Goal: Task Accomplishment & Management: Manage account settings

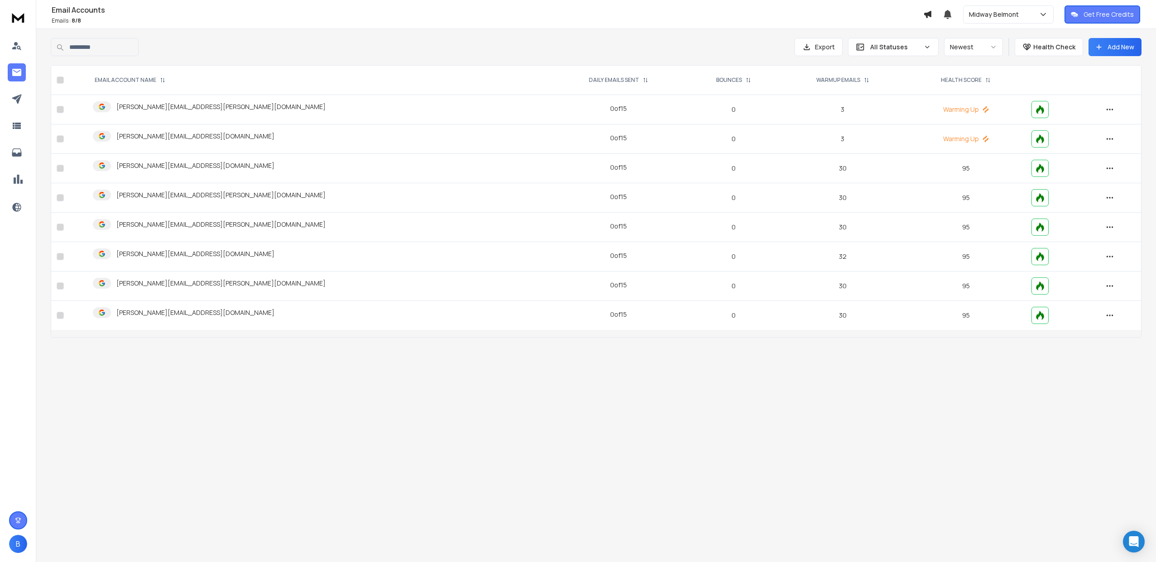
click at [542, 48] on div at bounding box center [420, 47] width 738 height 18
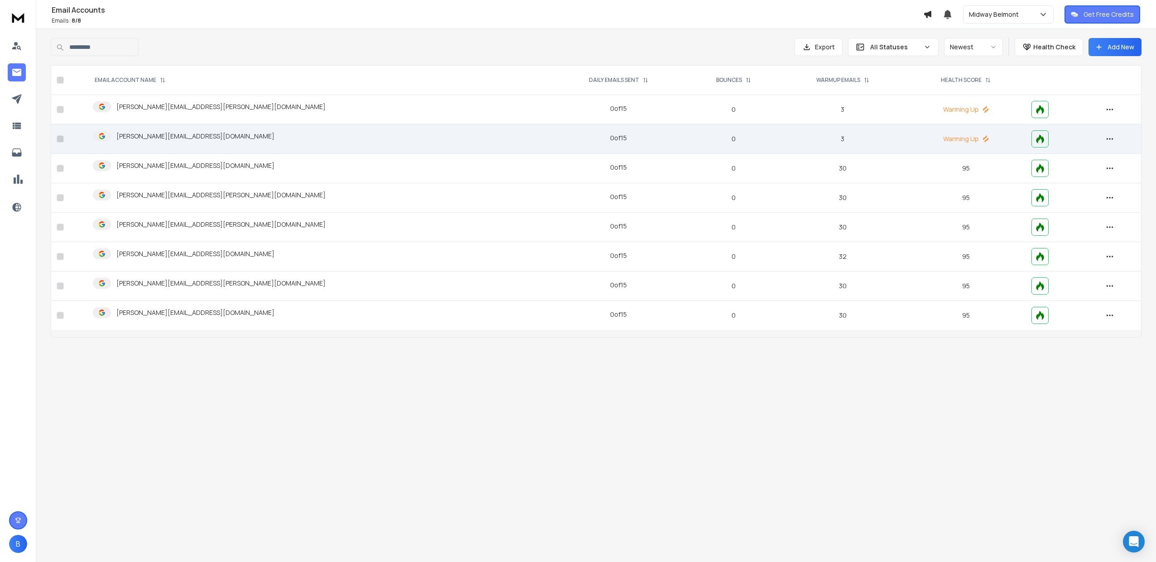
click at [549, 127] on td "0 of 15" at bounding box center [618, 137] width 138 height 24
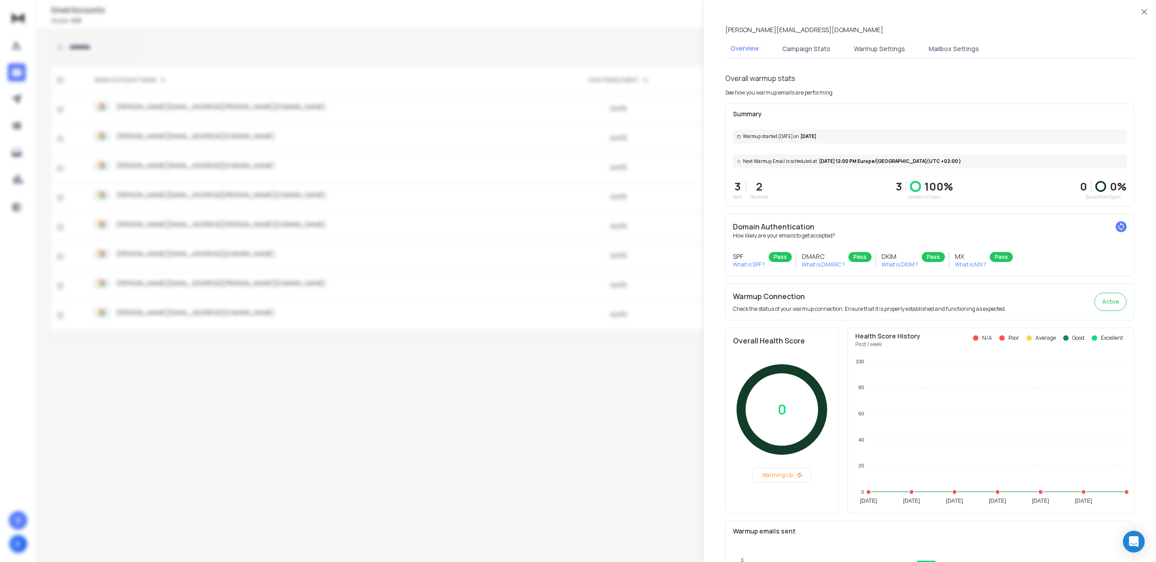
click at [882, 46] on button "Warmup Settings" at bounding box center [879, 49] width 62 height 20
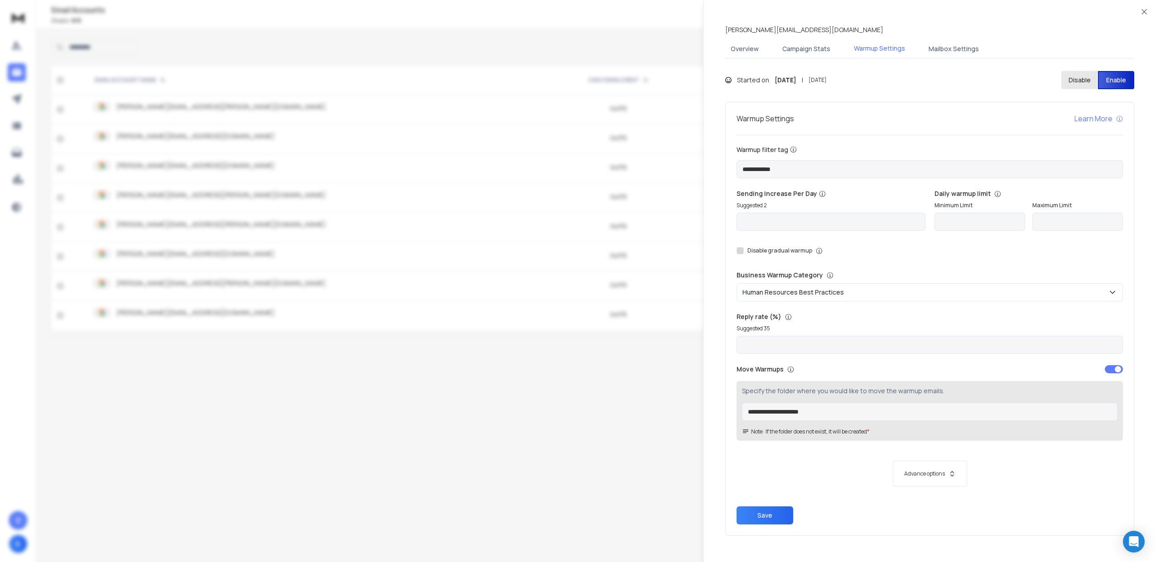
click at [953, 479] on div "Advance options" at bounding box center [930, 474] width 74 height 26
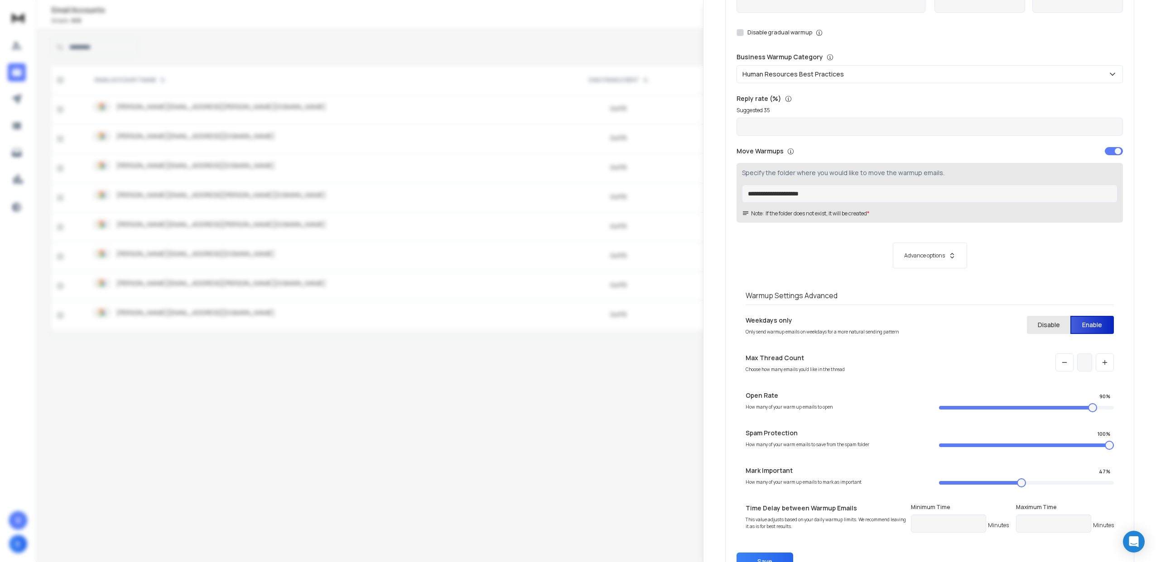
scroll to position [264, 0]
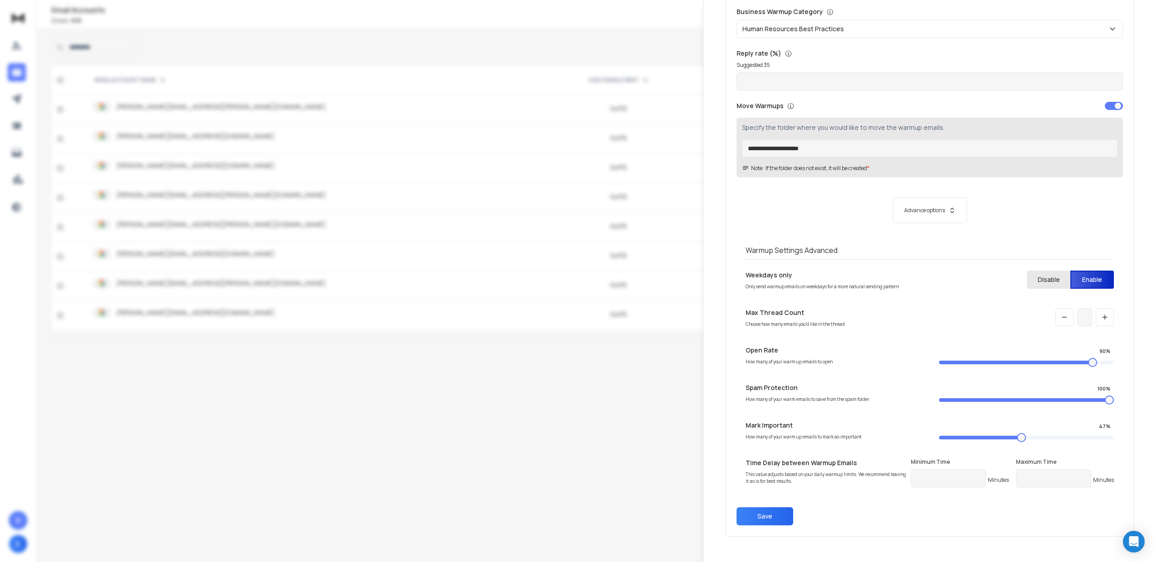
click at [1037, 281] on button "Disable" at bounding box center [1048, 280] width 43 height 18
click at [763, 518] on button "Save" at bounding box center [764, 517] width 57 height 18
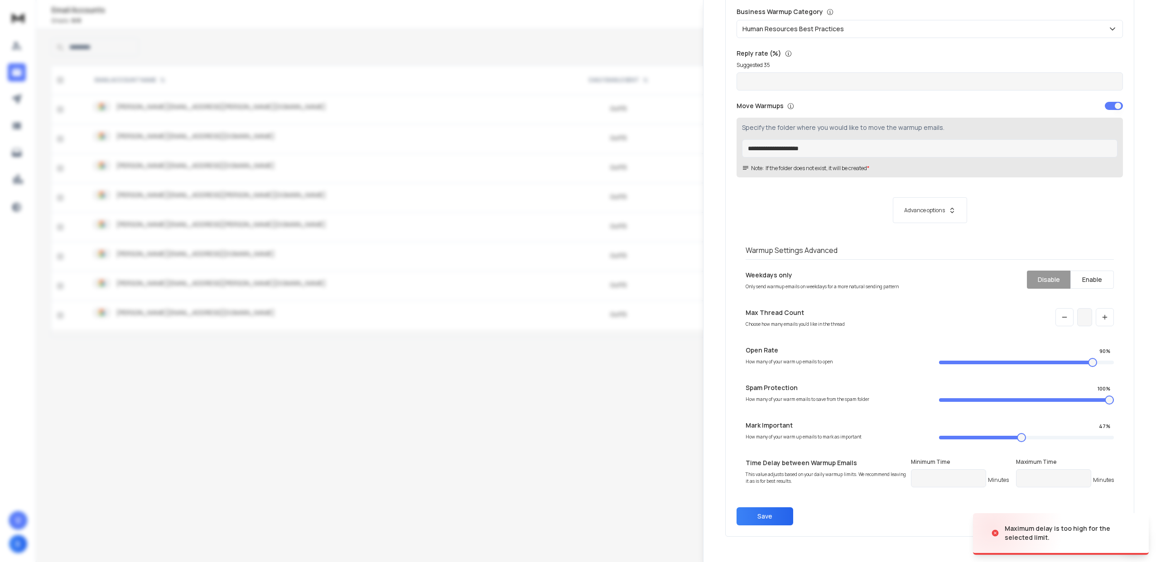
click at [763, 518] on button "Save" at bounding box center [764, 517] width 57 height 18
click at [946, 481] on input "**" at bounding box center [948, 479] width 75 height 18
drag, startPoint x: 946, startPoint y: 481, endPoint x: 844, endPoint y: 481, distance: 101.9
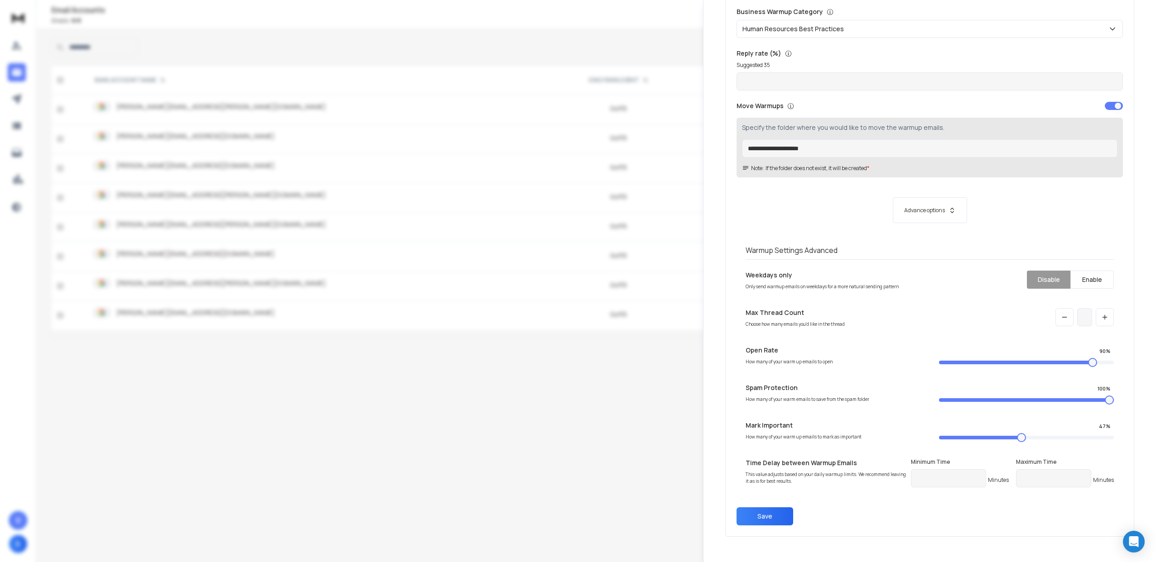
click at [844, 481] on div "Time Delay between Warmup Emails This value adjusts based on your daily warmup …" at bounding box center [929, 473] width 368 height 29
drag, startPoint x: 1048, startPoint y: 484, endPoint x: 971, endPoint y: 479, distance: 76.7
click at [971, 479] on div "Minimum Time ** Minutes Maximum Time ** Minutes" at bounding box center [1012, 473] width 203 height 29
type input "**"
click at [777, 521] on button "Save" at bounding box center [764, 517] width 57 height 18
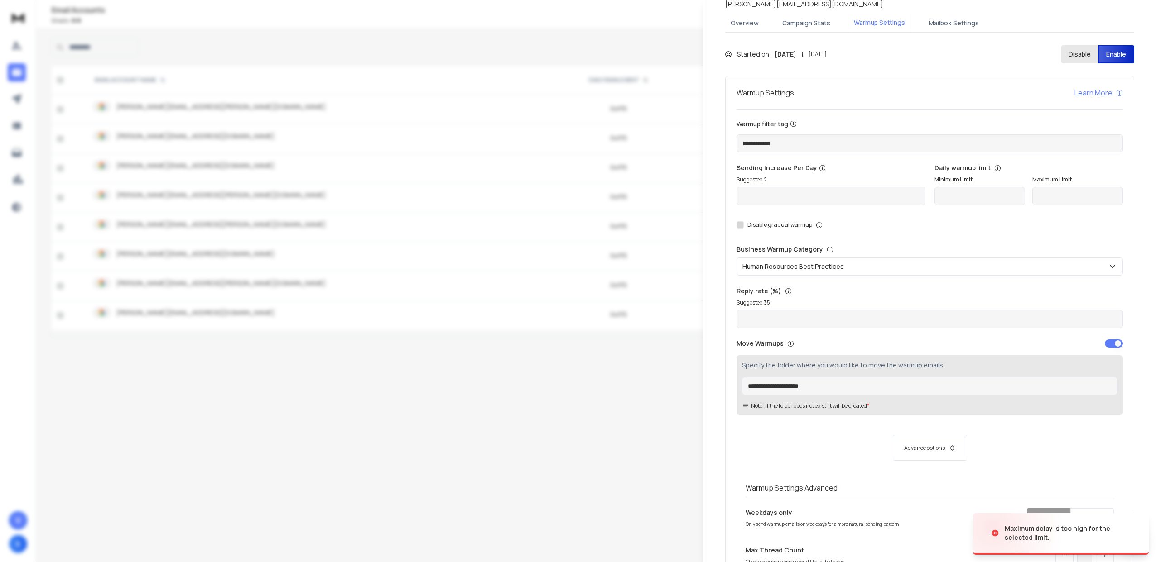
scroll to position [0, 0]
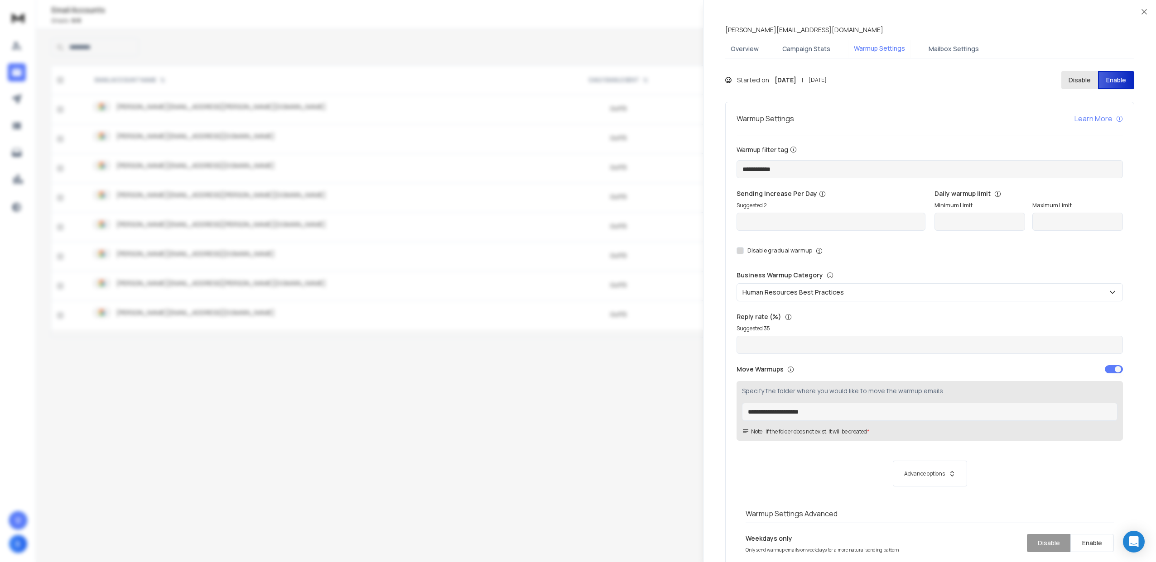
click at [875, 170] on input "**********" at bounding box center [929, 169] width 386 height 18
click at [882, 124] on form "**********" at bounding box center [929, 451] width 386 height 676
click at [1142, 14] on icon "button" at bounding box center [1143, 11] width 9 height 9
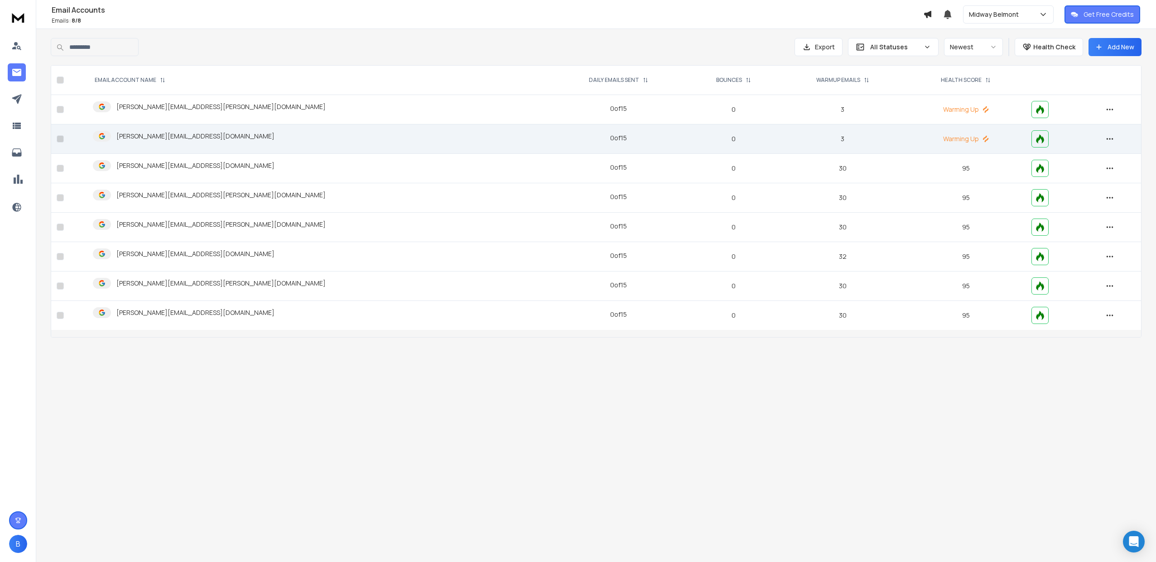
click at [312, 143] on td "[PERSON_NAME][EMAIL_ADDRESS][DOMAIN_NAME]" at bounding box center [318, 139] width 462 height 29
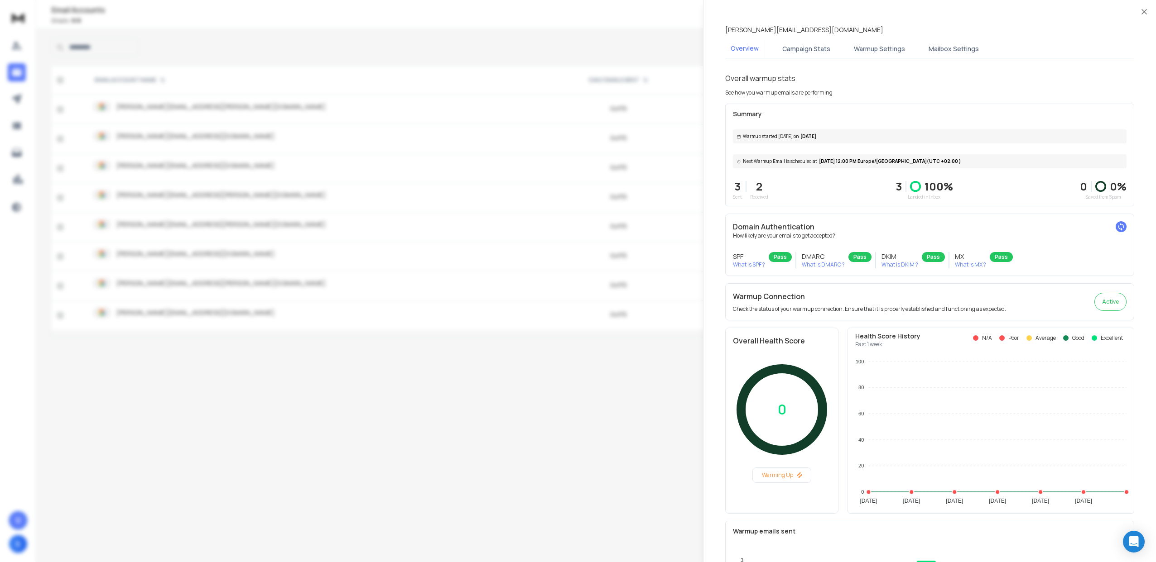
click at [888, 52] on button "Warmup Settings" at bounding box center [879, 49] width 62 height 20
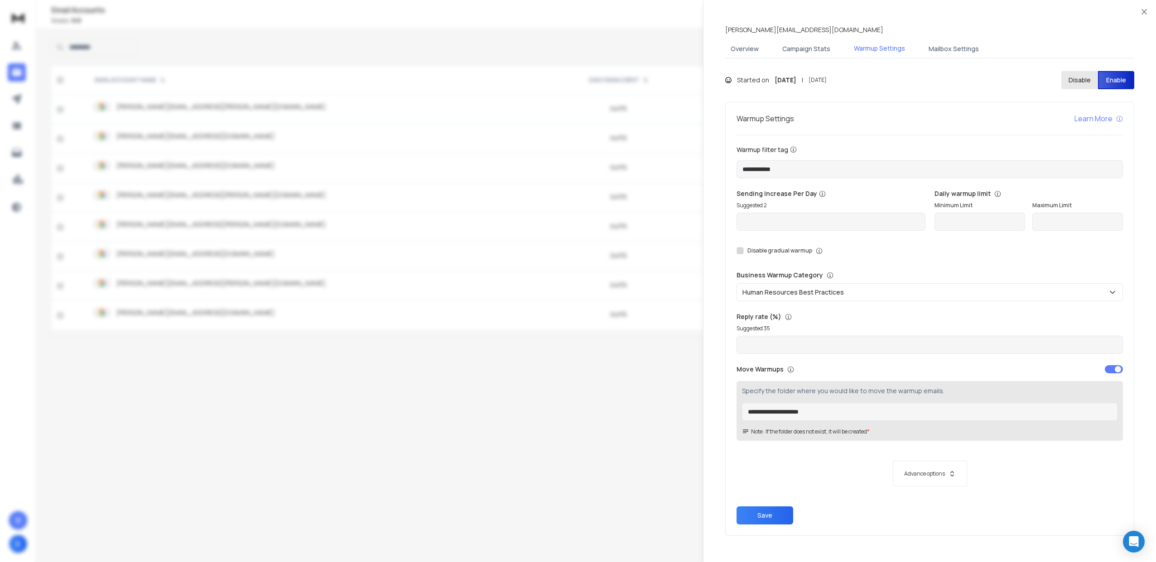
click at [923, 474] on p "Advance options" at bounding box center [924, 474] width 41 height 7
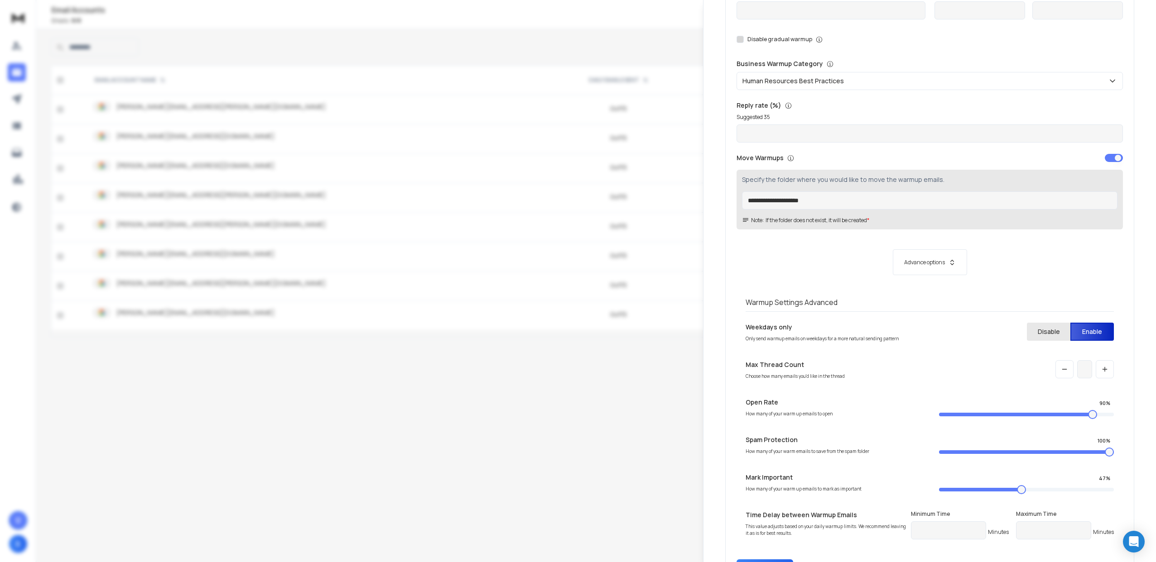
scroll to position [264, 0]
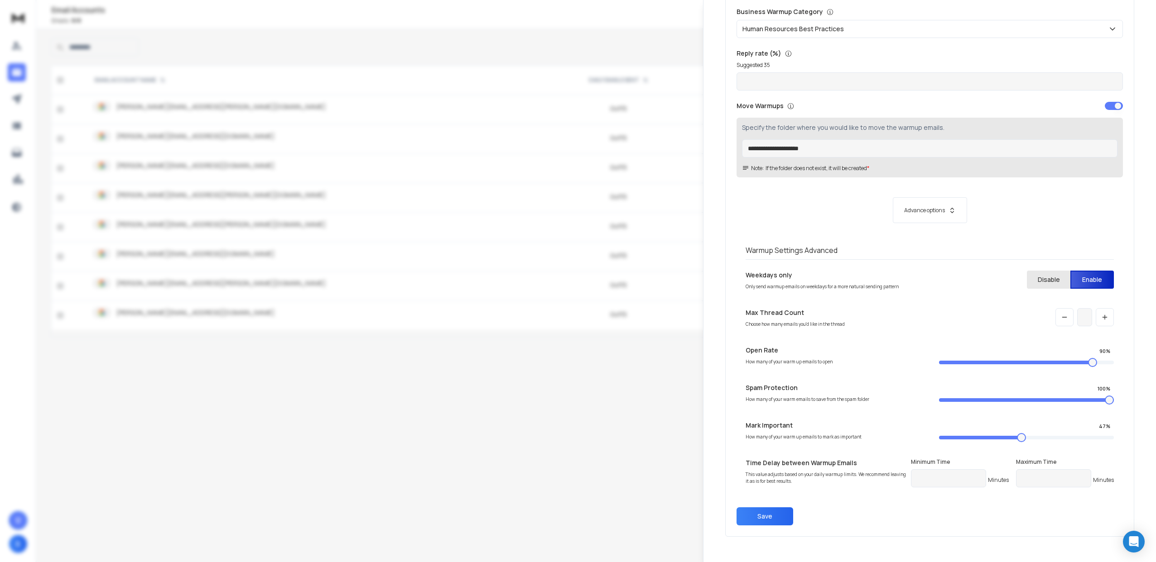
click at [1040, 274] on button "Disable" at bounding box center [1048, 280] width 43 height 18
click at [763, 513] on button "Save" at bounding box center [764, 517] width 57 height 18
drag, startPoint x: 1046, startPoint y: 477, endPoint x: 941, endPoint y: 470, distance: 105.3
click at [940, 470] on div "Minimum Time ** Minutes Maximum Time ** Minutes" at bounding box center [1012, 473] width 203 height 29
type input "**"
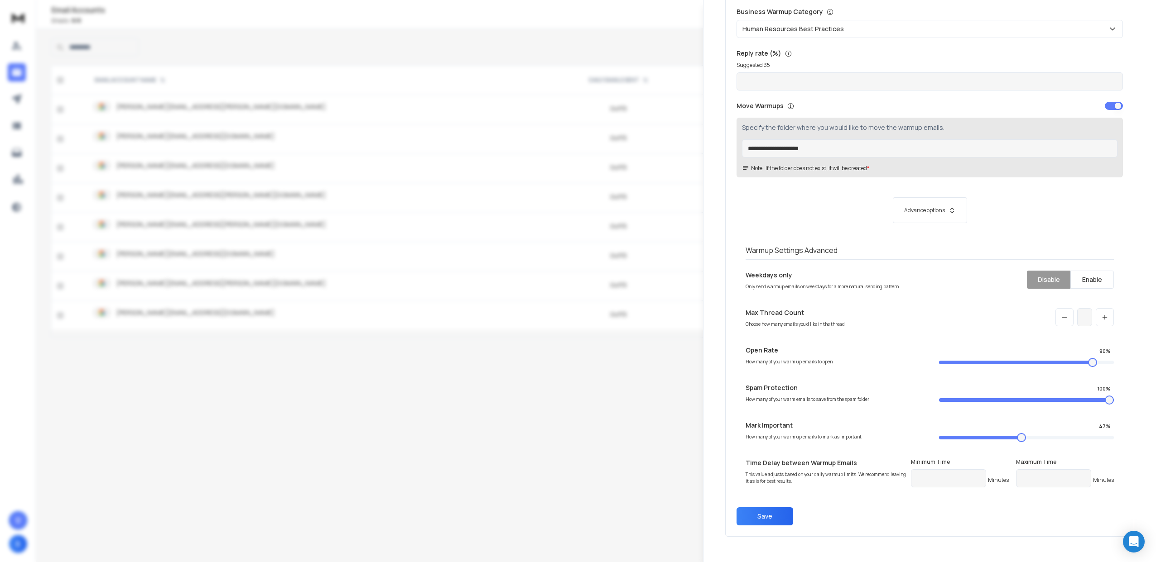
click at [777, 513] on button "Save" at bounding box center [764, 517] width 57 height 18
drag, startPoint x: 1035, startPoint y: 480, endPoint x: 870, endPoint y: 480, distance: 165.3
click at [870, 480] on div "Time Delay between Warmup Emails This value adjusts based on your daily warmup …" at bounding box center [929, 473] width 368 height 29
drag, startPoint x: 923, startPoint y: 476, endPoint x: 843, endPoint y: 476, distance: 80.2
click at [843, 476] on div "Time Delay between Warmup Emails This value adjusts based on your daily warmup …" at bounding box center [929, 473] width 368 height 29
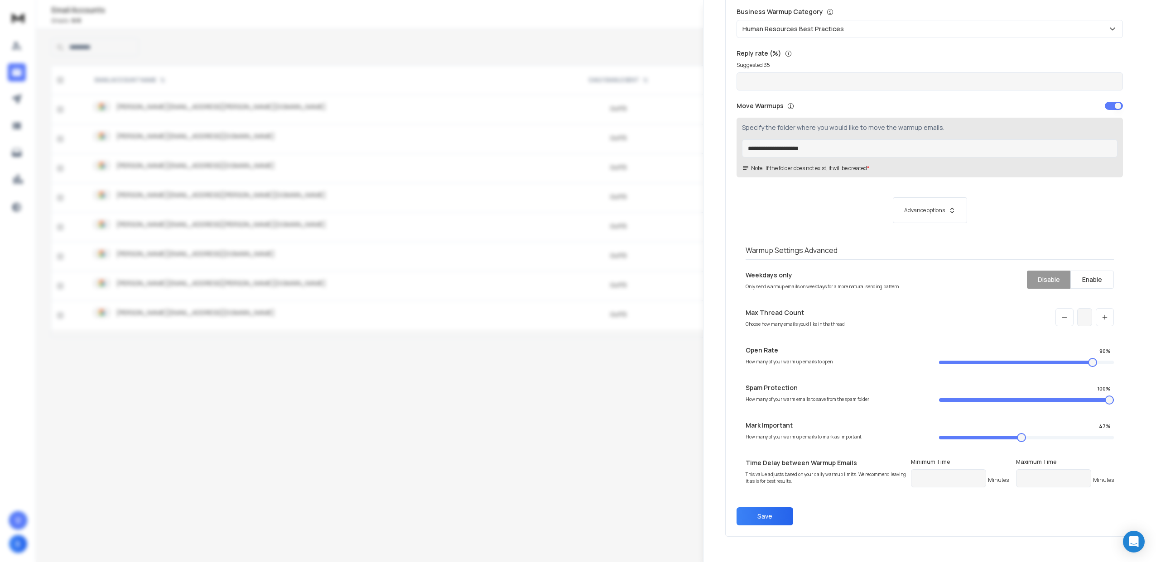
click at [760, 518] on button "Save" at bounding box center [764, 517] width 57 height 18
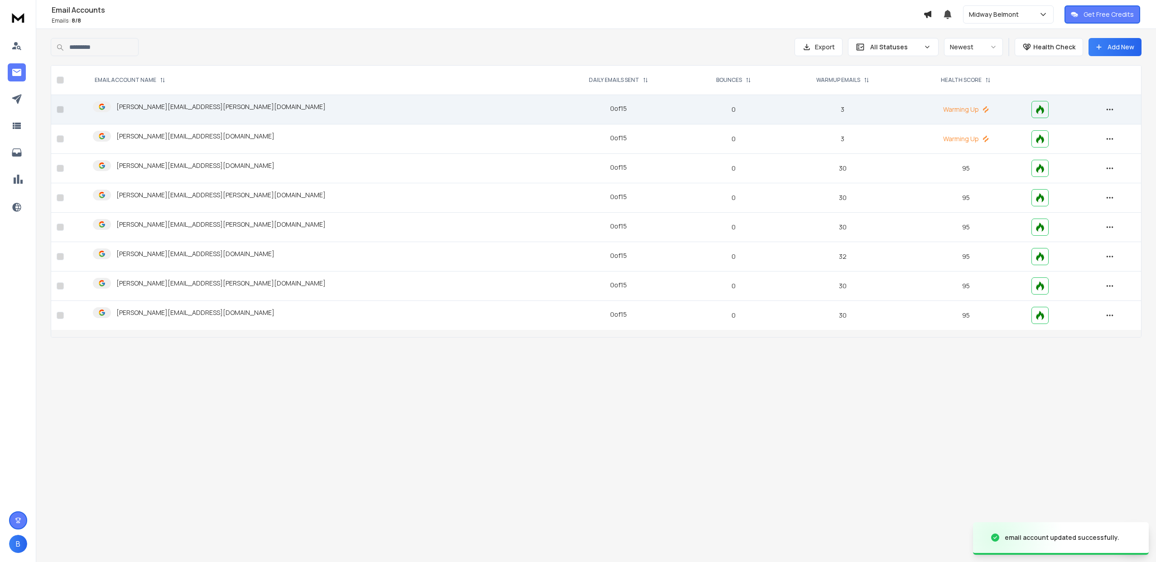
click at [217, 115] on td "[PERSON_NAME][EMAIL_ADDRESS][PERSON_NAME][DOMAIN_NAME]" at bounding box center [318, 109] width 462 height 29
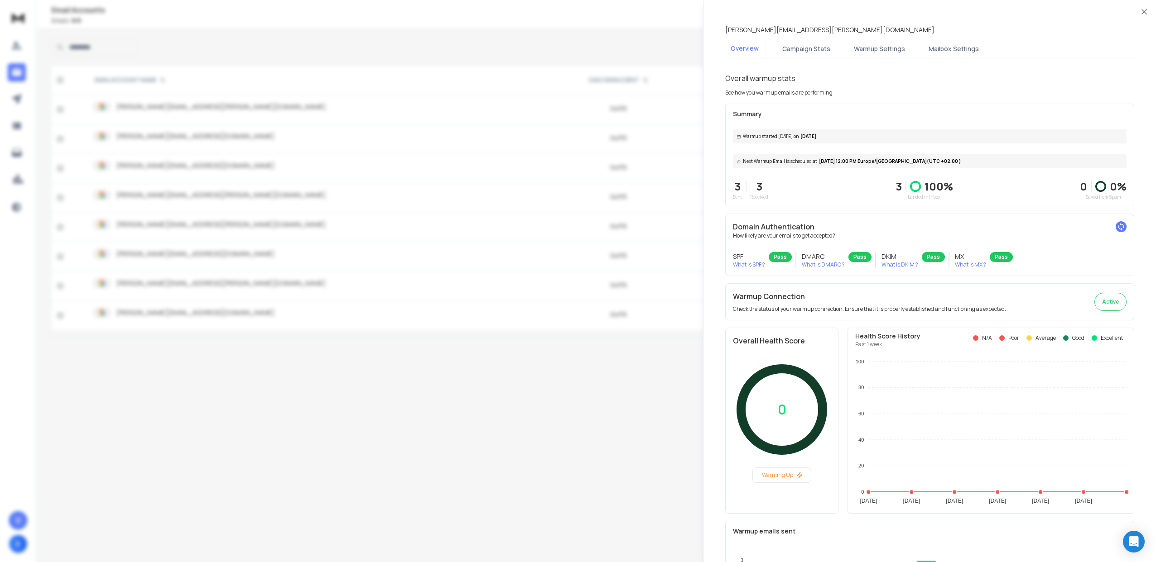
click at [879, 53] on button "Warmup Settings" at bounding box center [879, 49] width 62 height 20
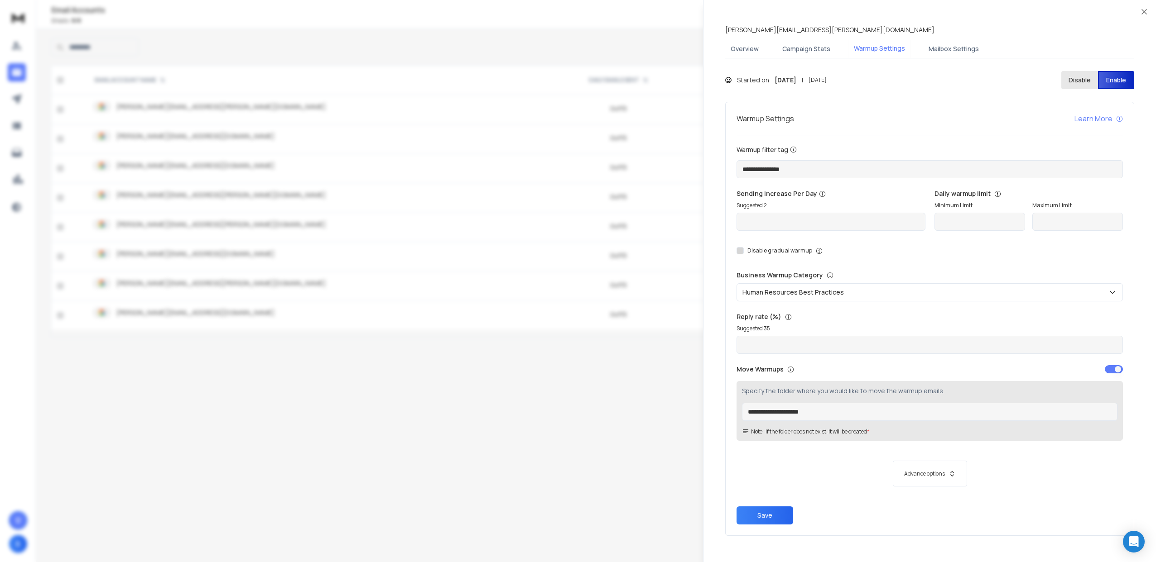
click at [950, 477] on div "Advance options" at bounding box center [930, 474] width 74 height 26
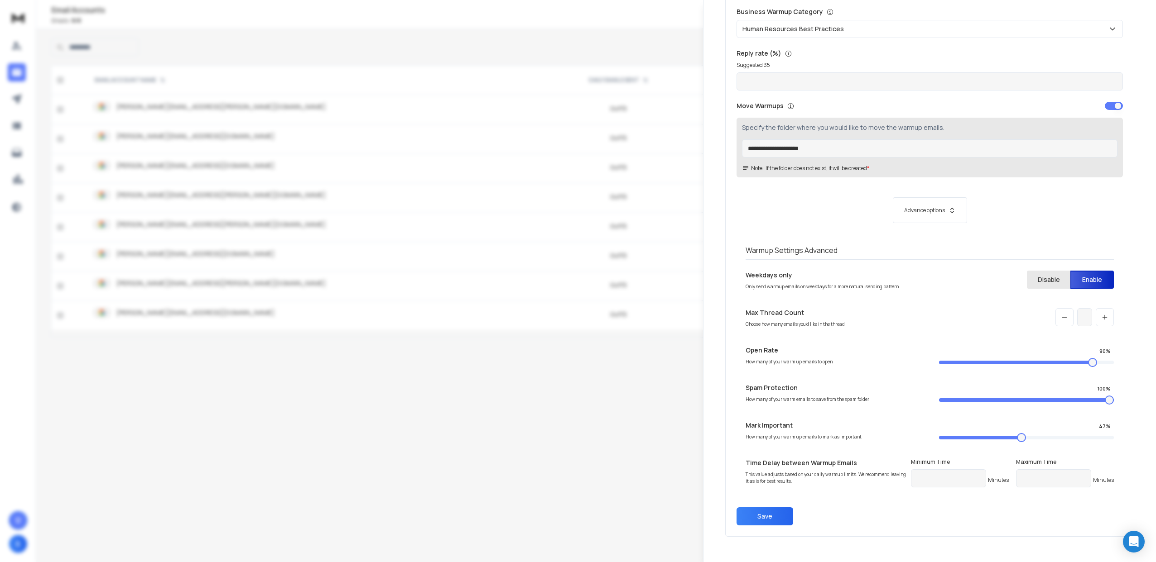
click at [1058, 279] on button "Disable" at bounding box center [1048, 280] width 43 height 18
click at [759, 520] on button "Save" at bounding box center [764, 517] width 57 height 18
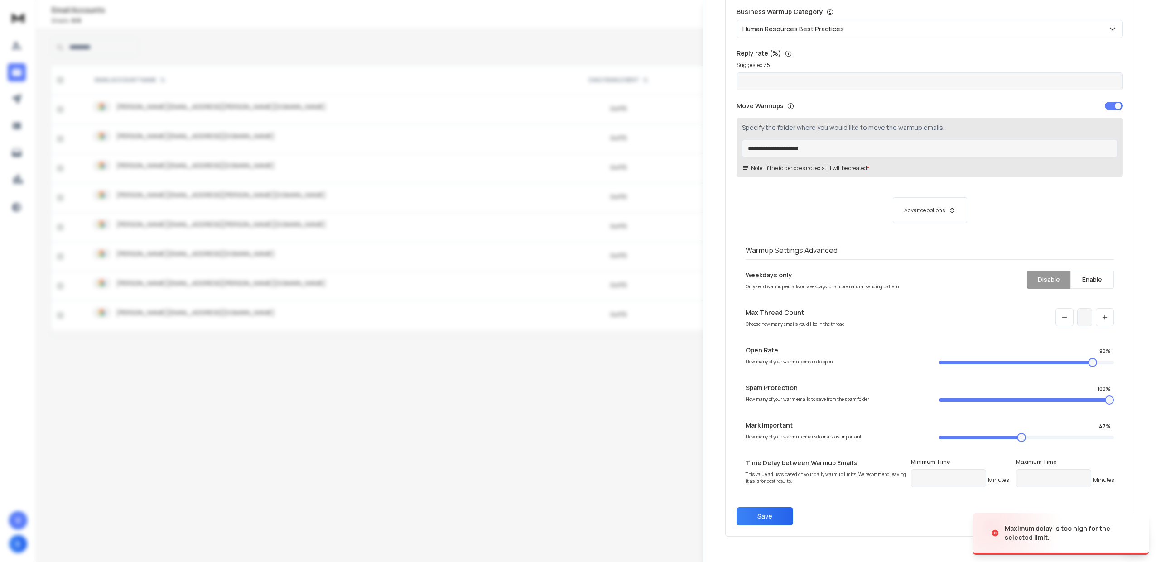
drag, startPoint x: 944, startPoint y: 485, endPoint x: 774, endPoint y: 485, distance: 169.4
click at [775, 485] on div "Time Delay between Warmup Emails This value adjusts based on your daily warmup …" at bounding box center [929, 473] width 368 height 29
type input "*"
drag, startPoint x: 1041, startPoint y: 479, endPoint x: 969, endPoint y: 477, distance: 71.6
click at [969, 477] on div "Minimum Time Minutes Maximum Time ** Minutes" at bounding box center [1012, 473] width 203 height 29
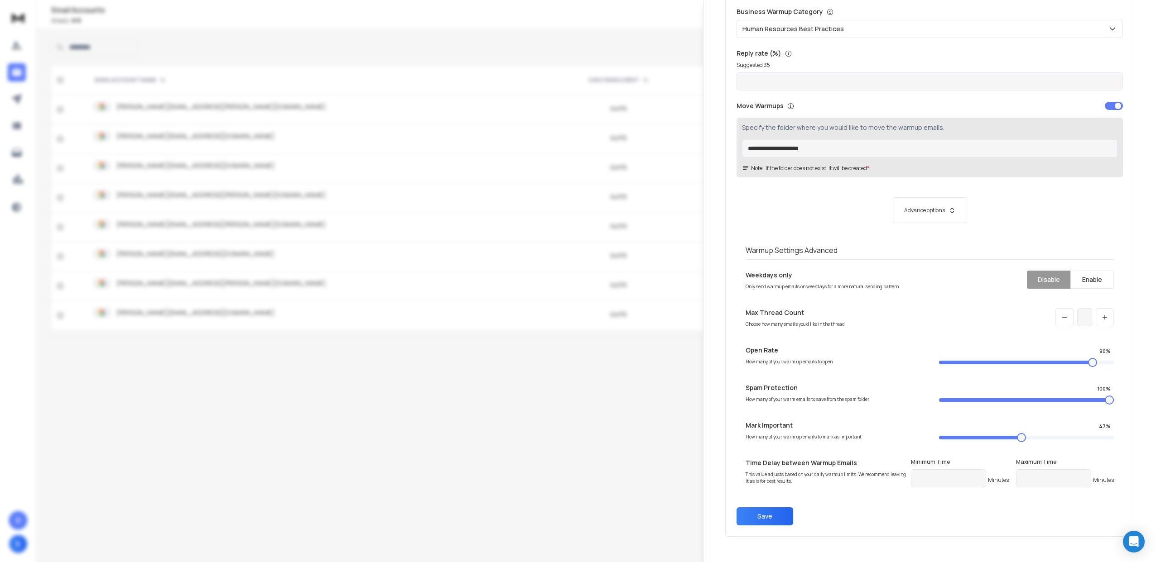
click at [943, 481] on input "number" at bounding box center [948, 479] width 75 height 18
type input "**"
click at [1038, 478] on input "number" at bounding box center [1053, 479] width 75 height 18
click at [782, 517] on button "Save" at bounding box center [764, 517] width 57 height 18
drag, startPoint x: 1060, startPoint y: 476, endPoint x: 932, endPoint y: 482, distance: 127.9
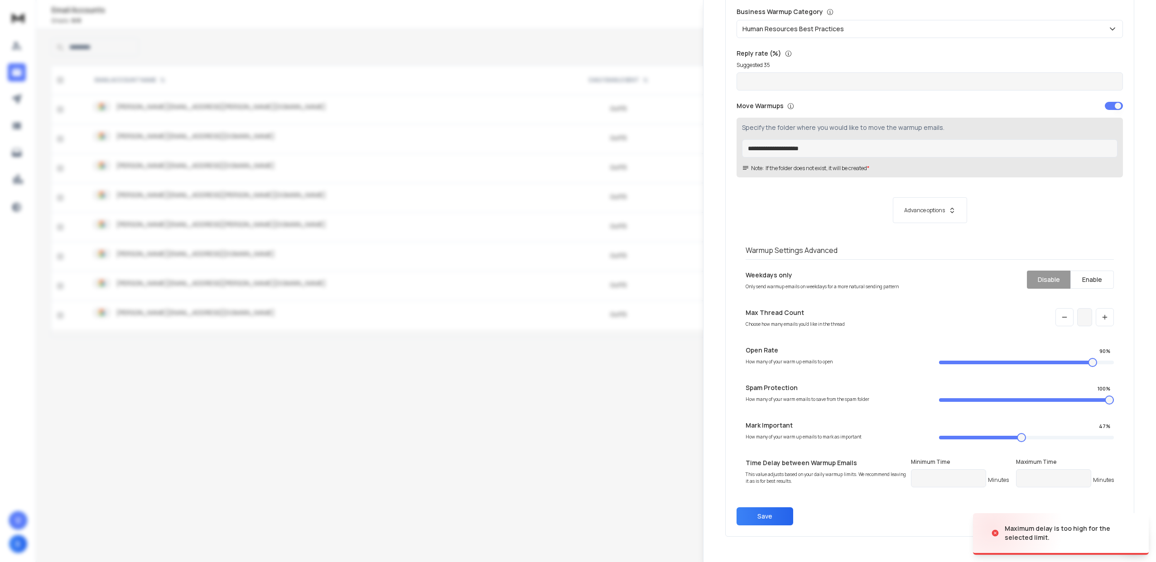
click at [932, 482] on div "Minimum Time ** Minutes Maximum Time ** Minutes" at bounding box center [1012, 473] width 203 height 29
click at [747, 522] on button "Save" at bounding box center [764, 517] width 57 height 18
drag, startPoint x: 1048, startPoint y: 483, endPoint x: 918, endPoint y: 480, distance: 130.0
click at [918, 480] on div "Minimum Time ** Minutes Maximum Time ** Minutes" at bounding box center [1012, 473] width 203 height 29
type input "**"
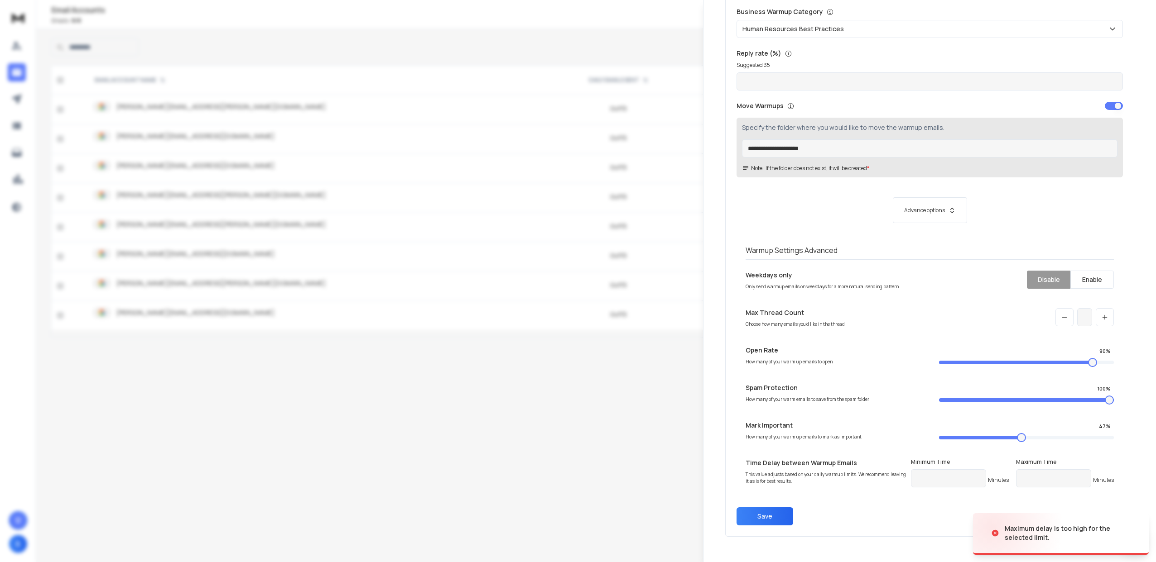
click at [759, 517] on button "Save" at bounding box center [764, 517] width 57 height 18
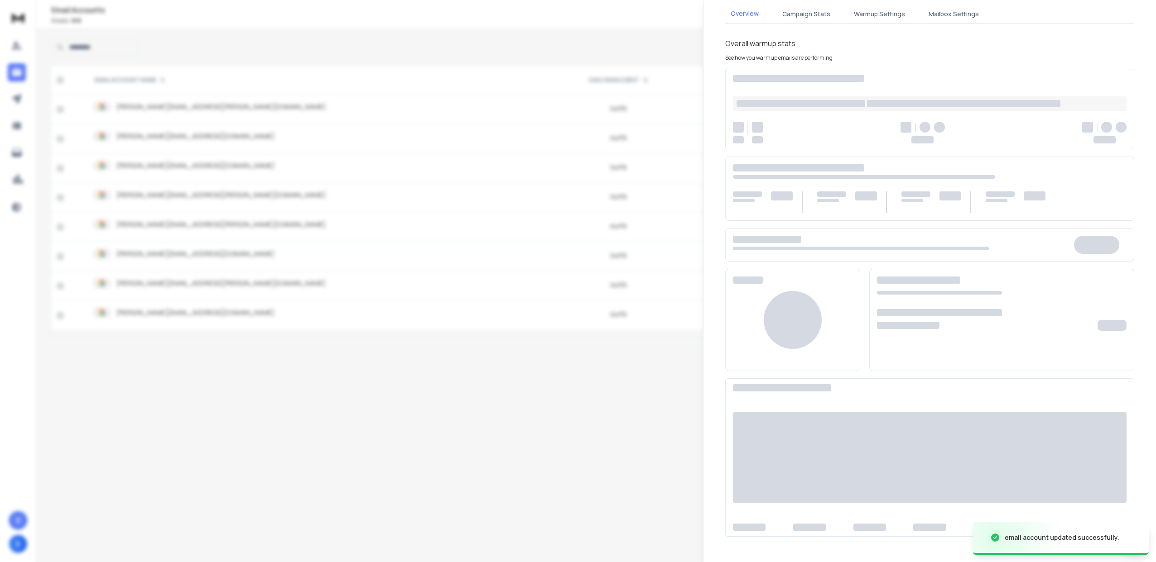
scroll to position [0, 0]
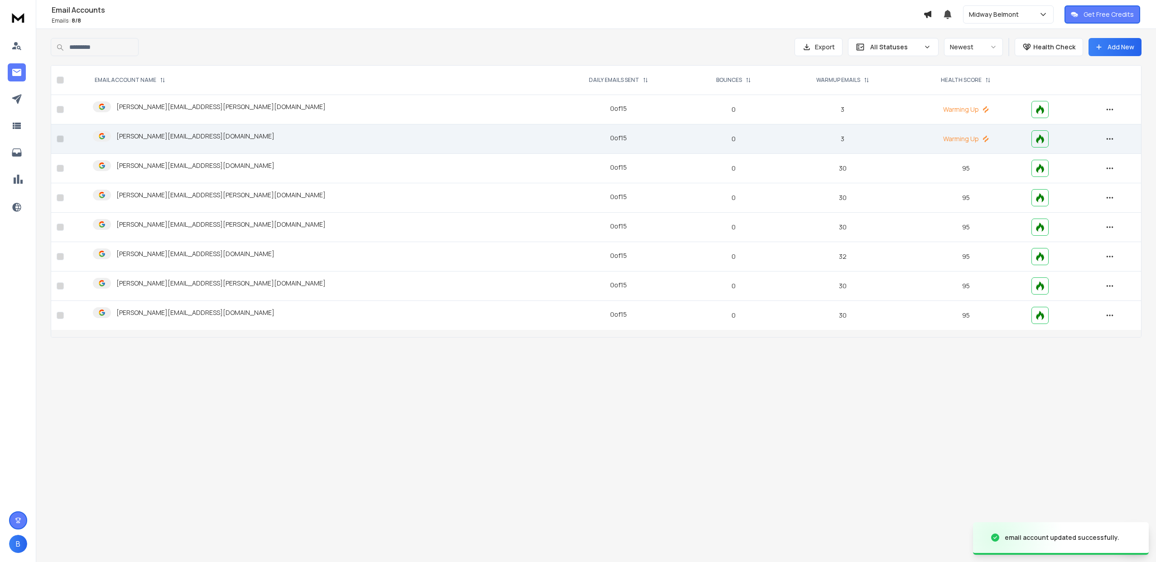
click at [549, 138] on td "0 of 15" at bounding box center [618, 137] width 138 height 24
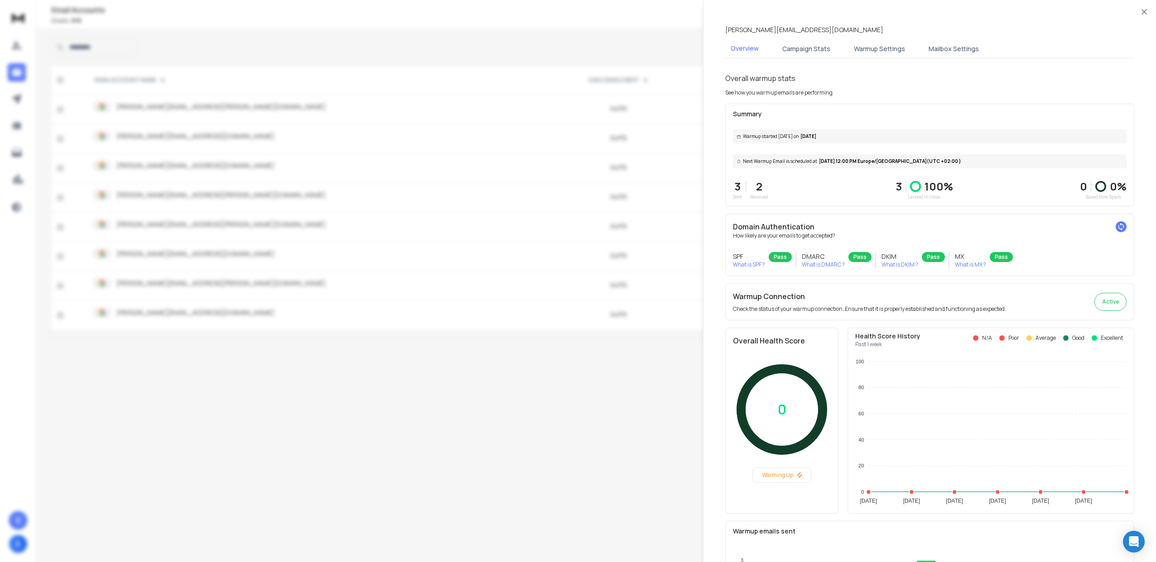
click at [890, 50] on button "Warmup Settings" at bounding box center [879, 49] width 62 height 20
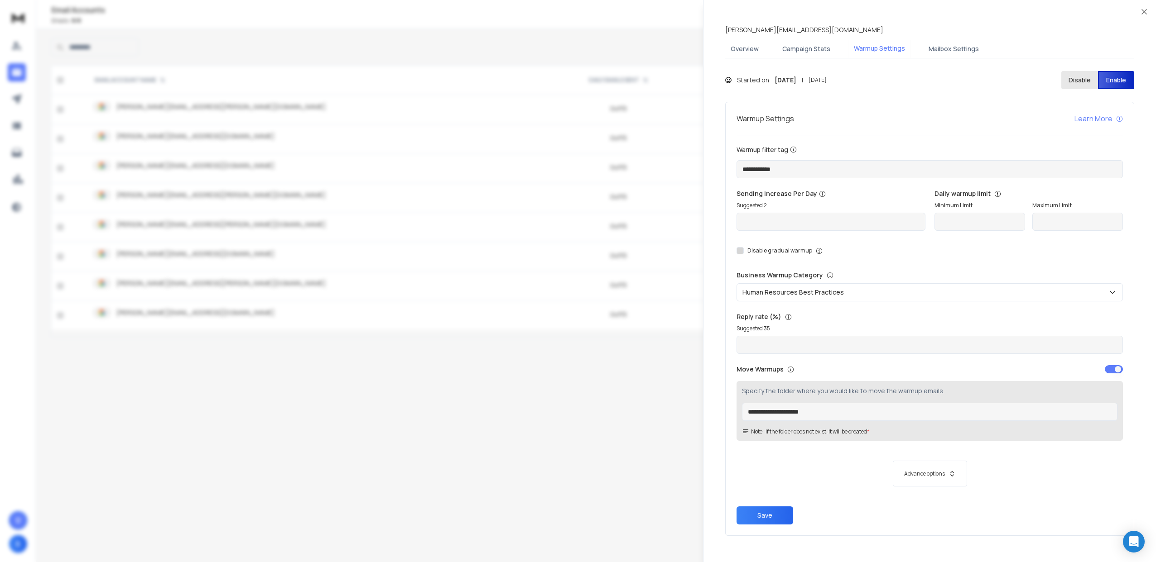
click at [924, 468] on div "Advance options" at bounding box center [930, 474] width 74 height 26
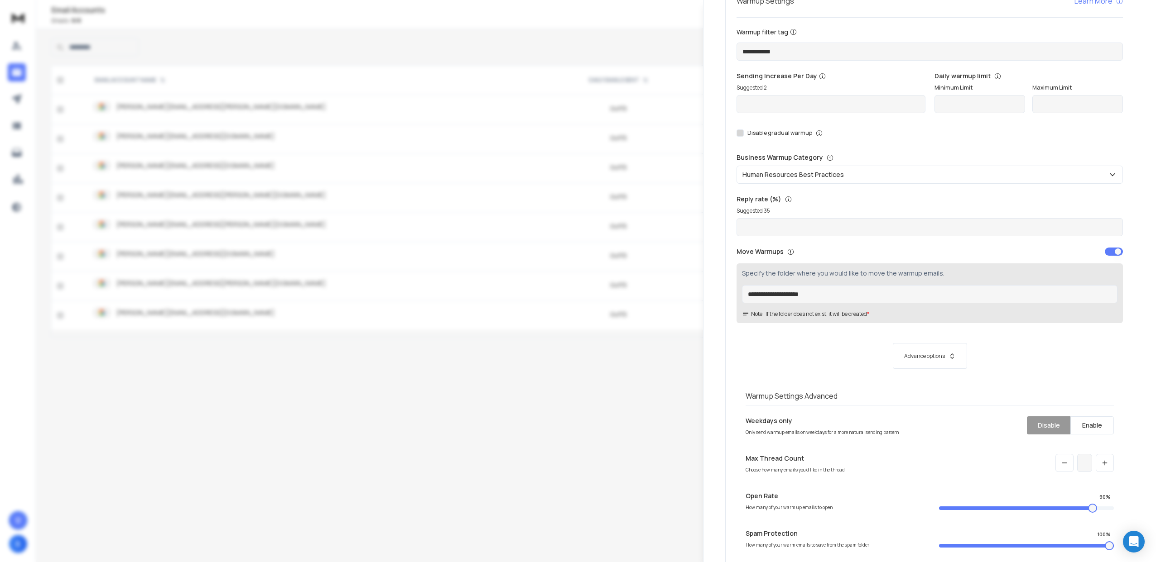
scroll to position [264, 0]
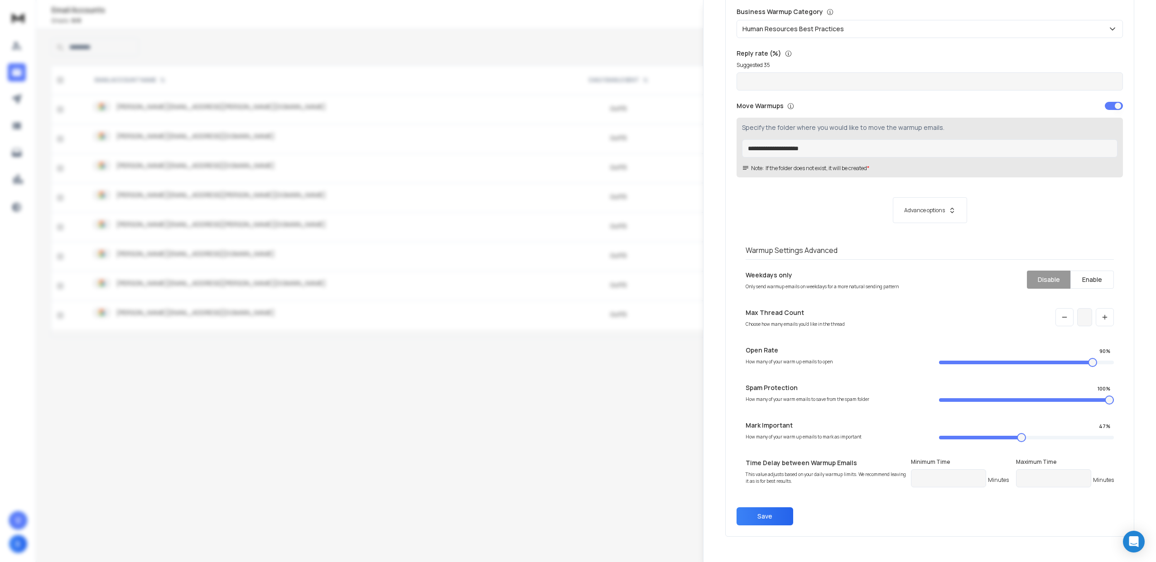
click at [941, 484] on input "number" at bounding box center [948, 479] width 75 height 18
type input "**"
click at [1005, 483] on div "Minimum Time ** Minutes Maximum Time Minutes" at bounding box center [1012, 473] width 203 height 29
click at [1023, 476] on input "number" at bounding box center [1053, 479] width 75 height 18
type input "**"
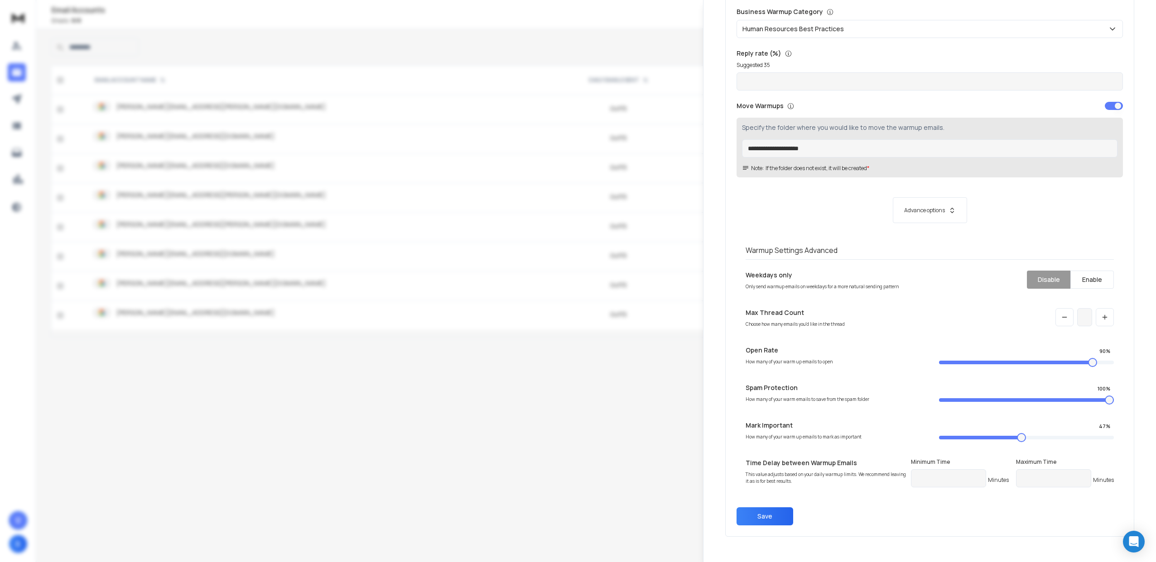
click at [774, 523] on button "Save" at bounding box center [764, 517] width 57 height 18
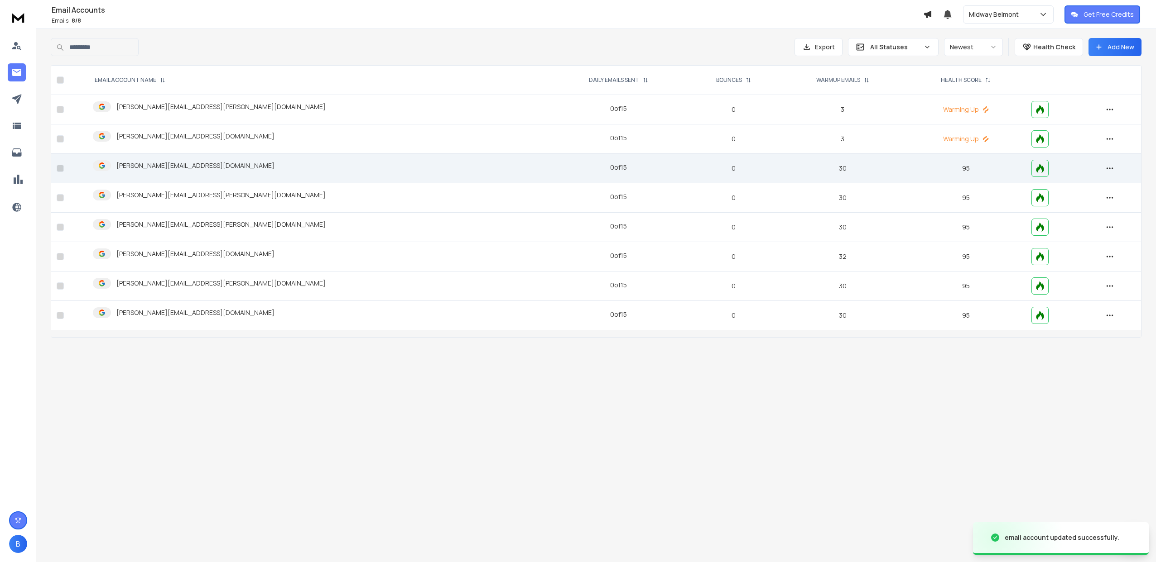
click at [549, 166] on td "0 of 15" at bounding box center [618, 166] width 138 height 24
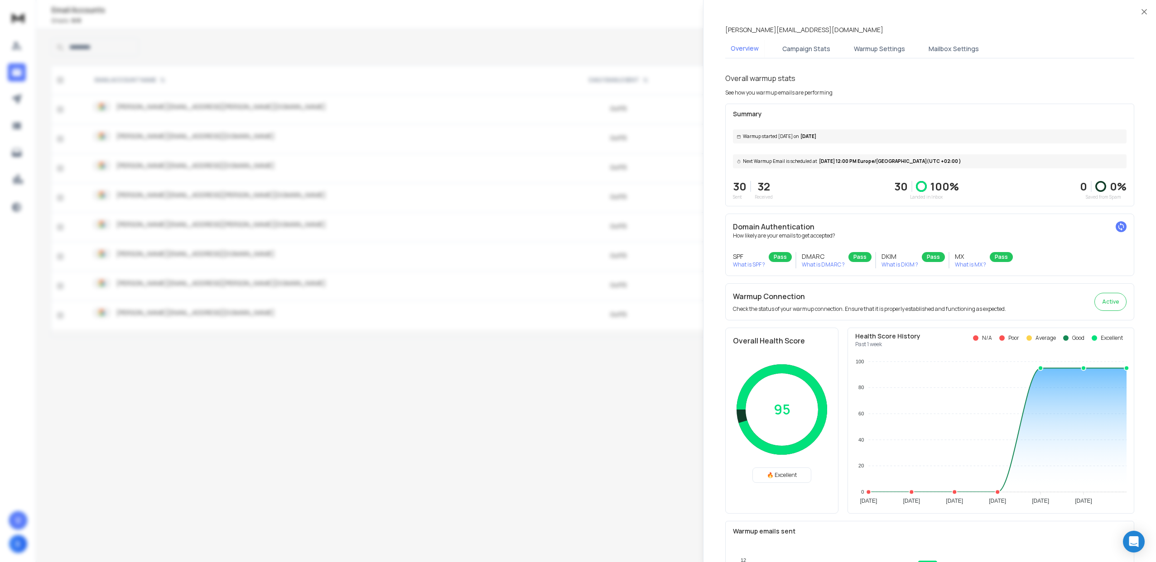
click at [742, 418] on div "95" at bounding box center [781, 410] width 91 height 91
click at [1142, 13] on icon "button" at bounding box center [1144, 12] width 5 height 5
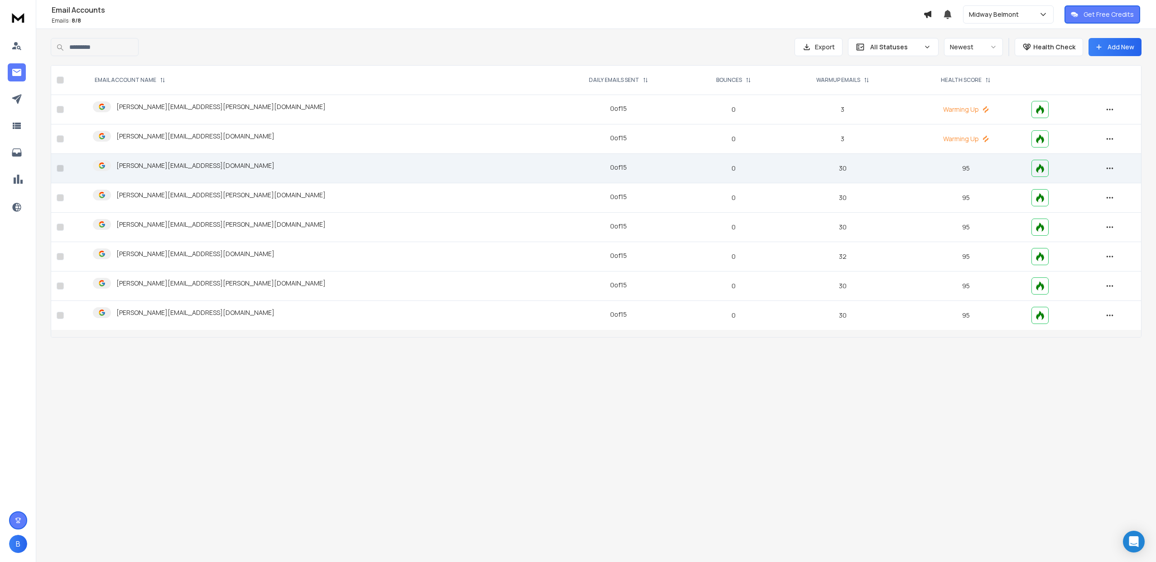
click at [549, 161] on td "0 of 15" at bounding box center [618, 166] width 138 height 24
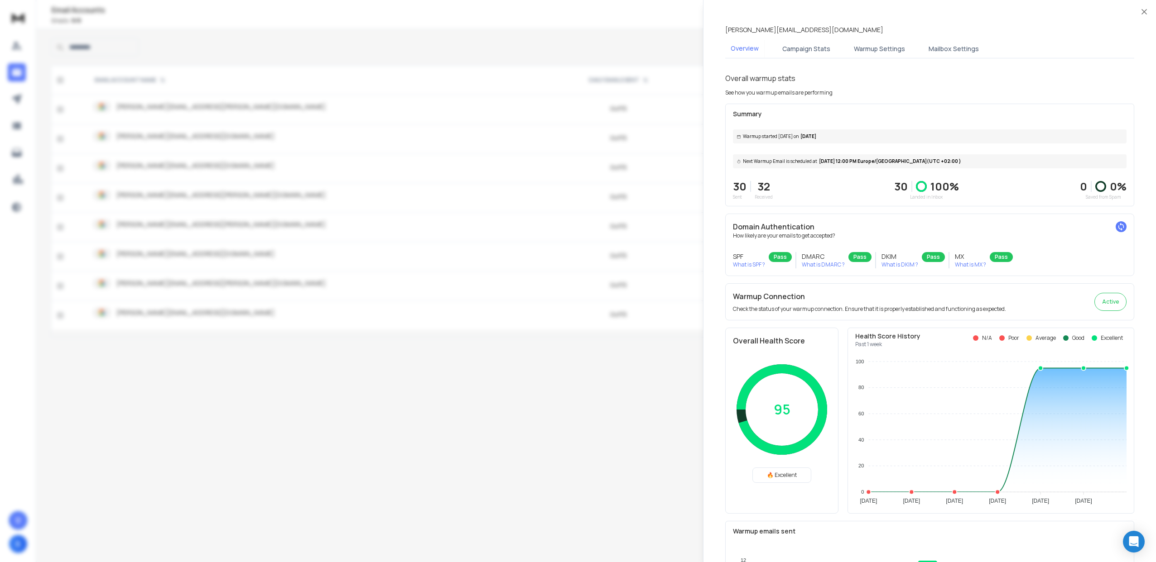
click at [875, 45] on button "Warmup Settings" at bounding box center [879, 49] width 62 height 20
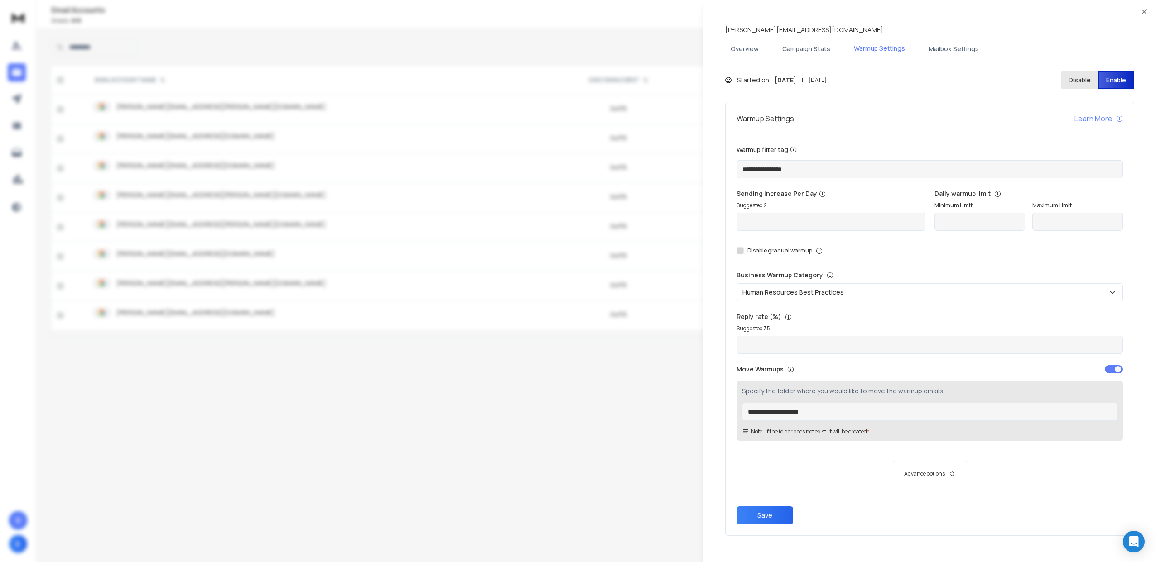
click at [926, 472] on p "Advance options" at bounding box center [924, 474] width 41 height 7
click at [1142, 12] on icon "button" at bounding box center [1144, 12] width 5 height 5
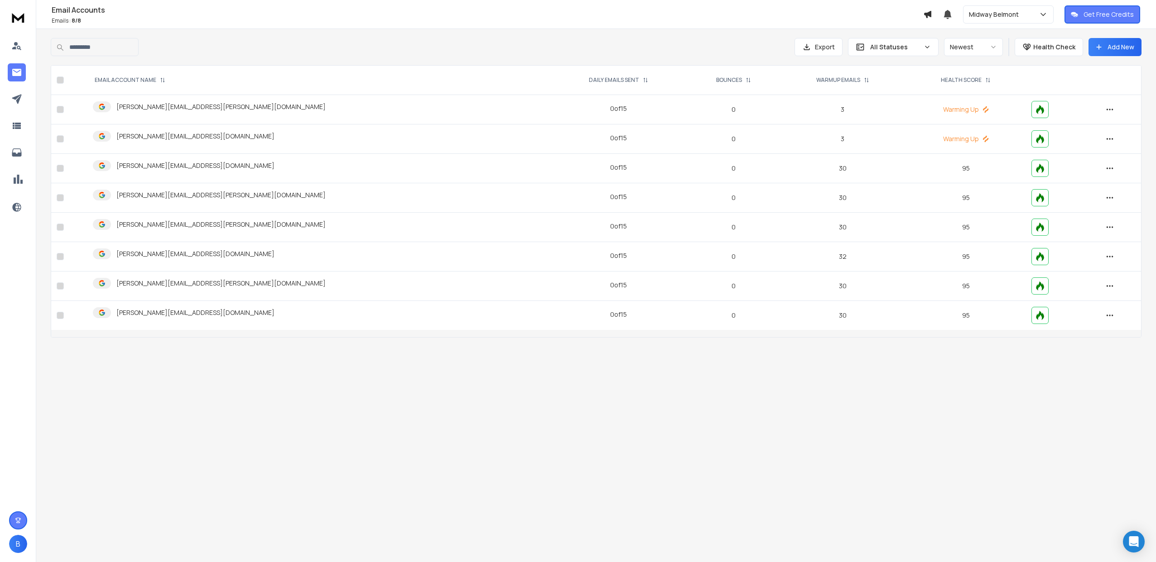
click at [730, 53] on div at bounding box center [420, 47] width 738 height 18
click at [636, 445] on div "Your warmest leads are on your site – Turn visits into conversations Reach Out …" at bounding box center [578, 281] width 1156 height 562
click at [19, 543] on span "B" at bounding box center [18, 544] width 18 height 18
click at [109, 410] on div "Get only verified leads with our AI-powered Lead Finder, starting at $22/mo Try…" at bounding box center [578, 281] width 1156 height 562
click at [213, 50] on div at bounding box center [420, 47] width 738 height 18
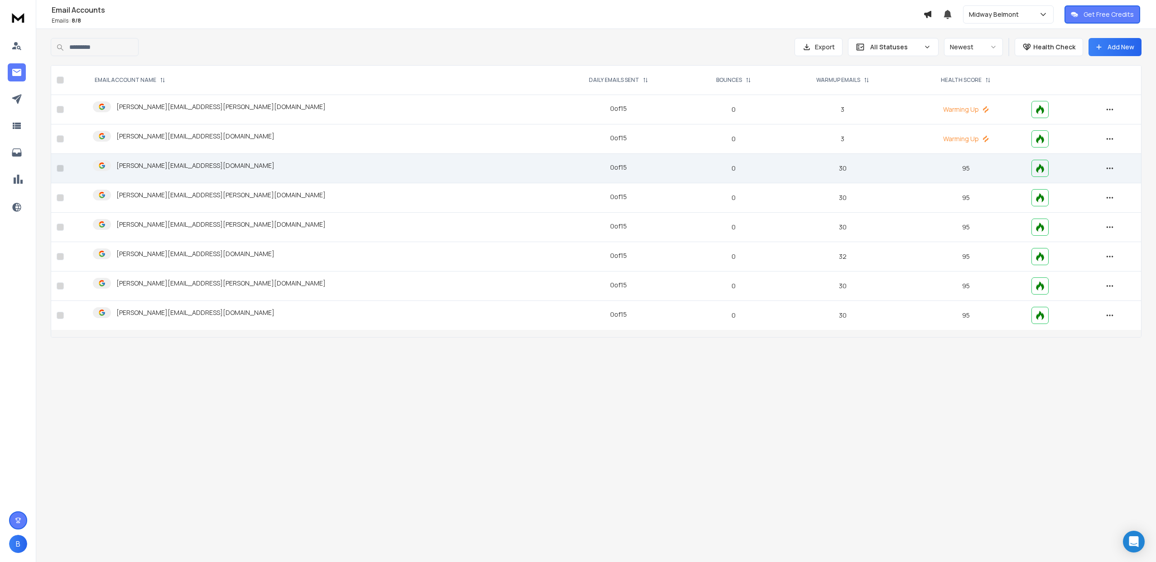
click at [687, 163] on td "0" at bounding box center [733, 168] width 92 height 29
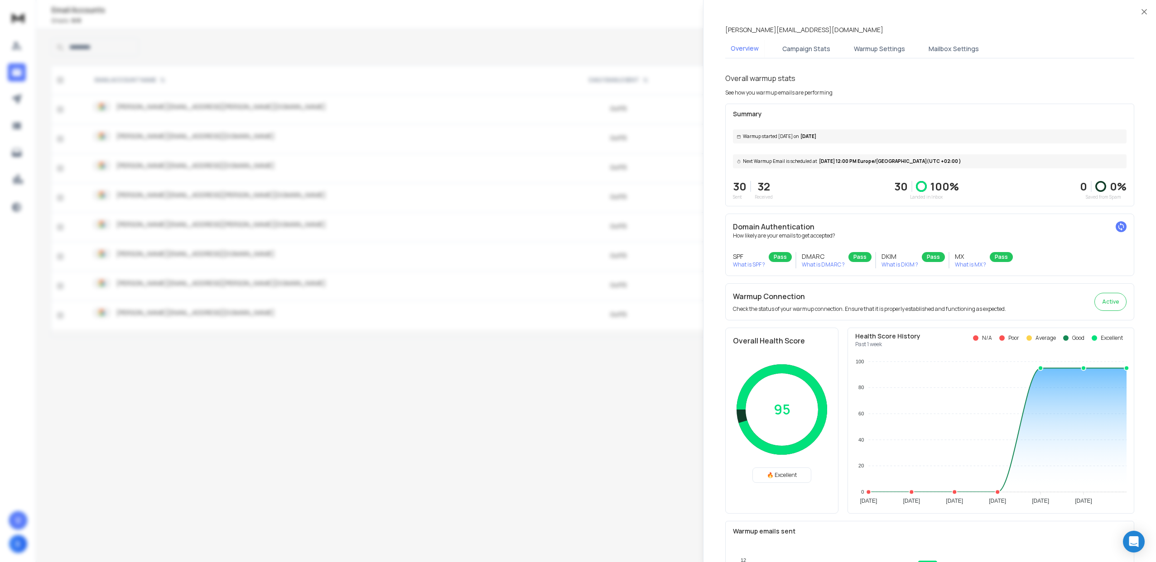
click at [808, 48] on button "Campaign Stats" at bounding box center [806, 49] width 59 height 20
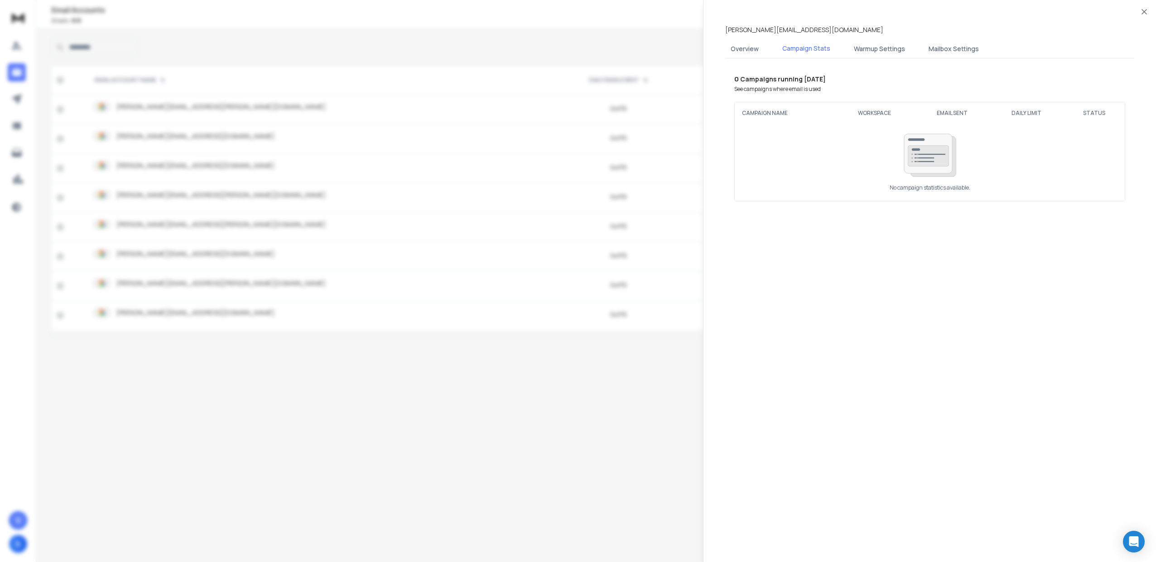
click at [846, 48] on div "Overview Campaign Stats Warmup Settings Mailbox Settings" at bounding box center [929, 49] width 409 height 18
click at [873, 46] on button "Warmup Settings" at bounding box center [879, 49] width 62 height 20
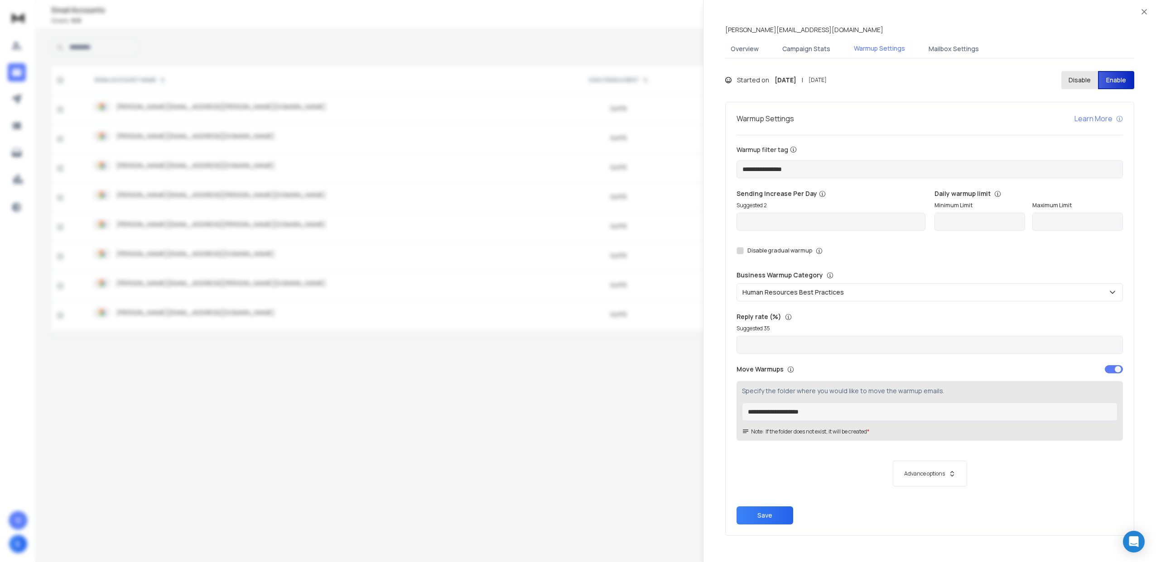
click at [888, 411] on input "**********" at bounding box center [929, 412] width 375 height 18
click at [985, 514] on form "**********" at bounding box center [929, 319] width 386 height 412
click at [926, 471] on p "Advance options" at bounding box center [924, 474] width 41 height 7
click at [1148, 10] on div "**********" at bounding box center [929, 281] width 453 height 562
click at [1143, 11] on icon "button" at bounding box center [1143, 11] width 9 height 9
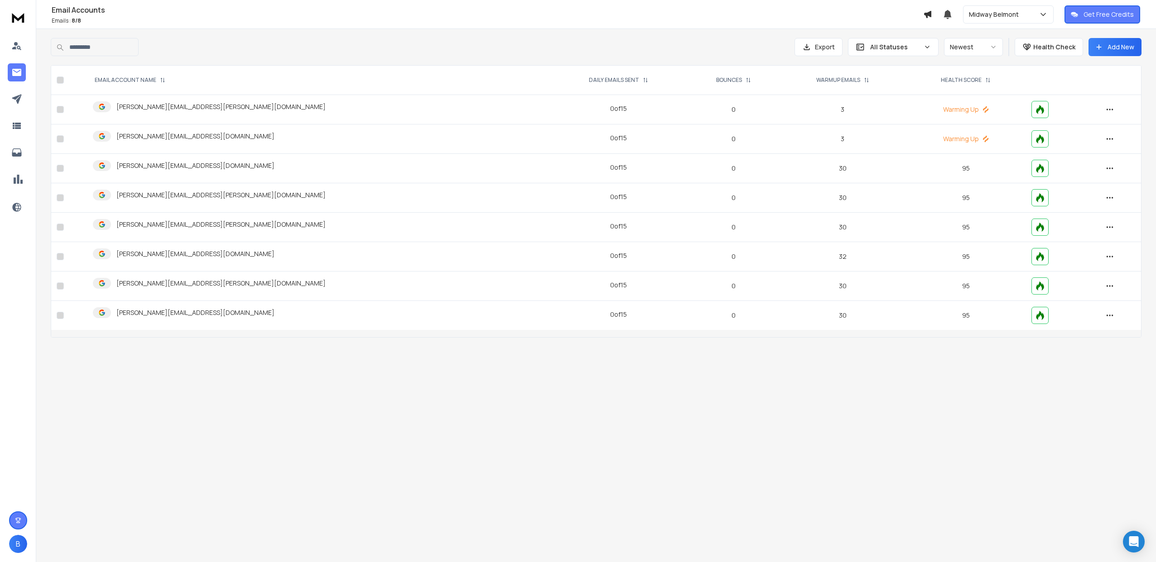
click at [546, 46] on div at bounding box center [420, 47] width 738 height 18
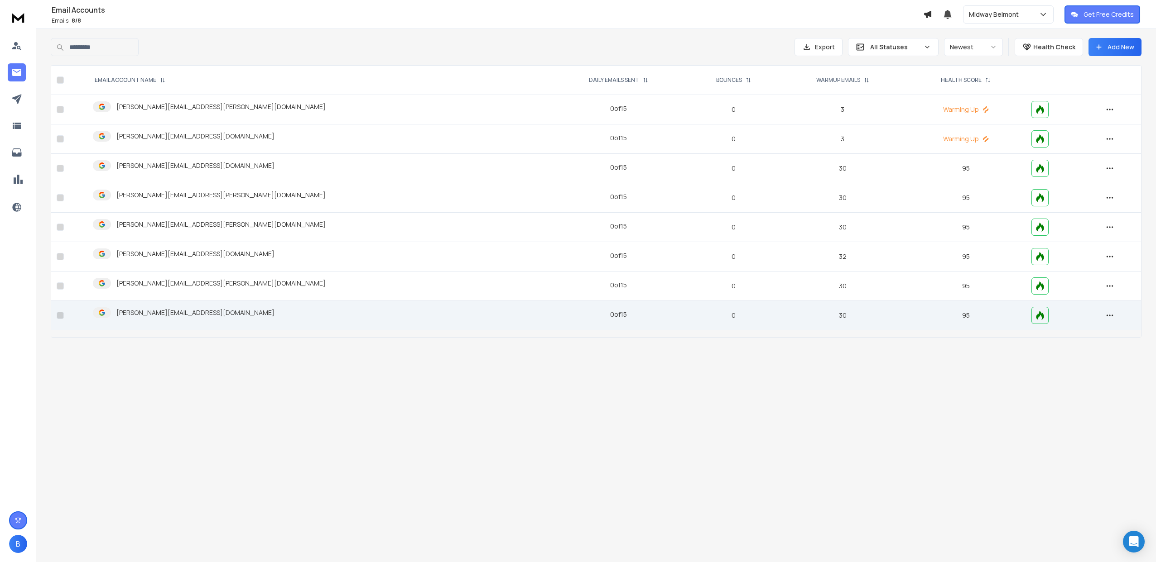
click at [549, 319] on td "0 of 15" at bounding box center [618, 313] width 138 height 24
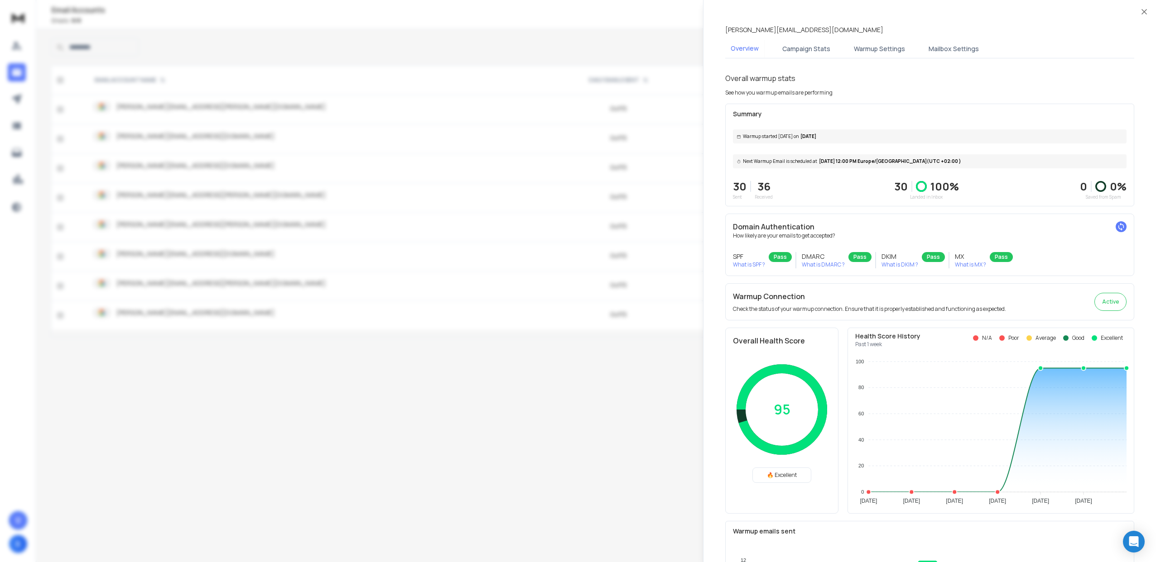
click at [796, 41] on button "Campaign Stats" at bounding box center [806, 49] width 59 height 20
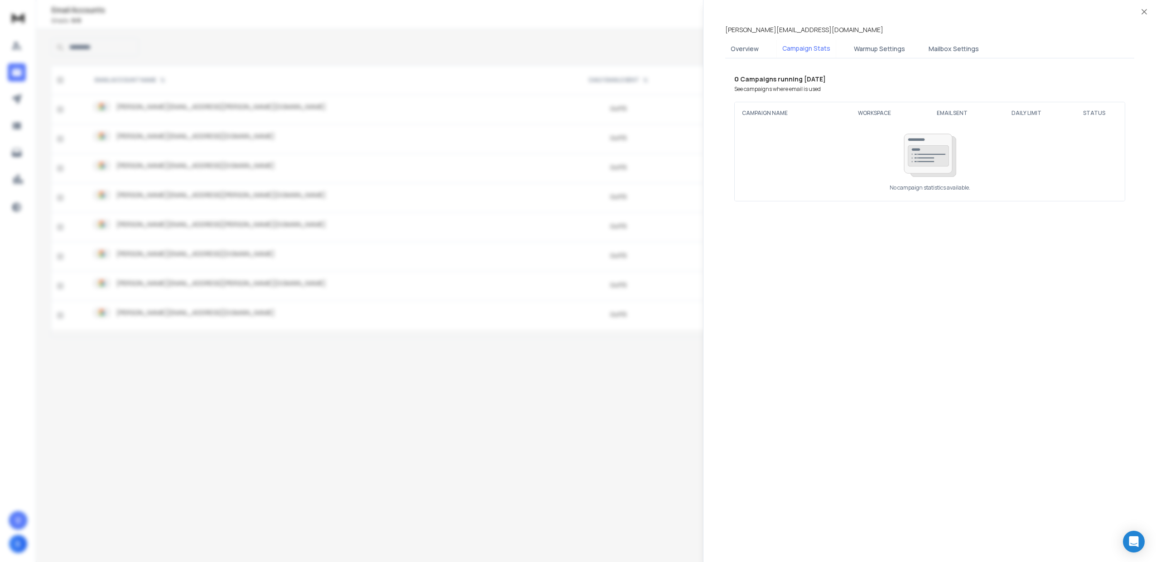
click at [888, 50] on button "Warmup Settings" at bounding box center [879, 49] width 62 height 20
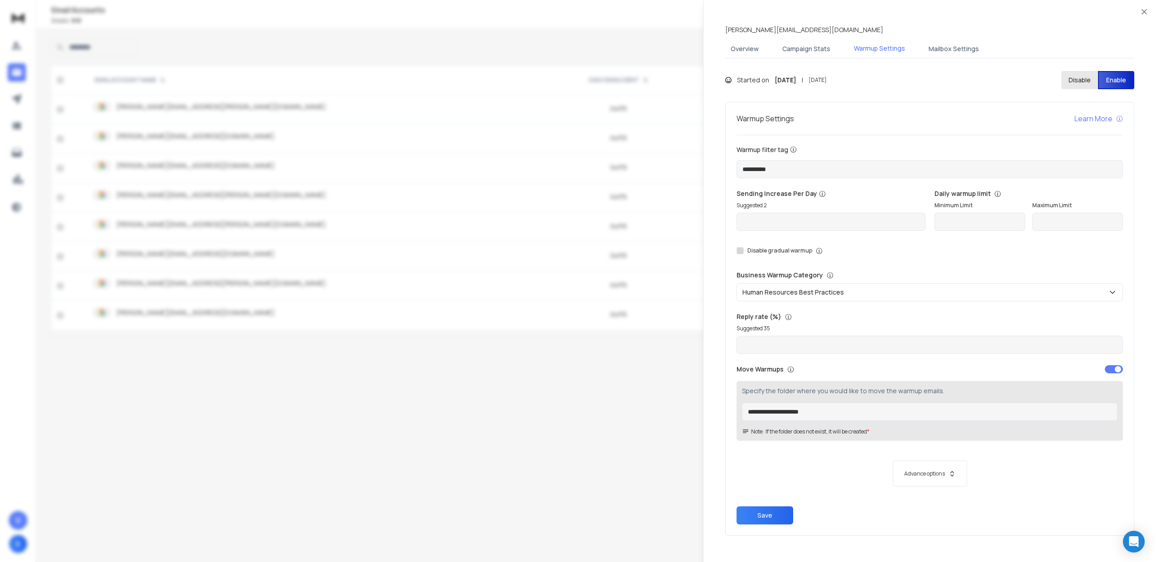
click at [946, 46] on button "Mailbox Settings" at bounding box center [953, 49] width 61 height 20
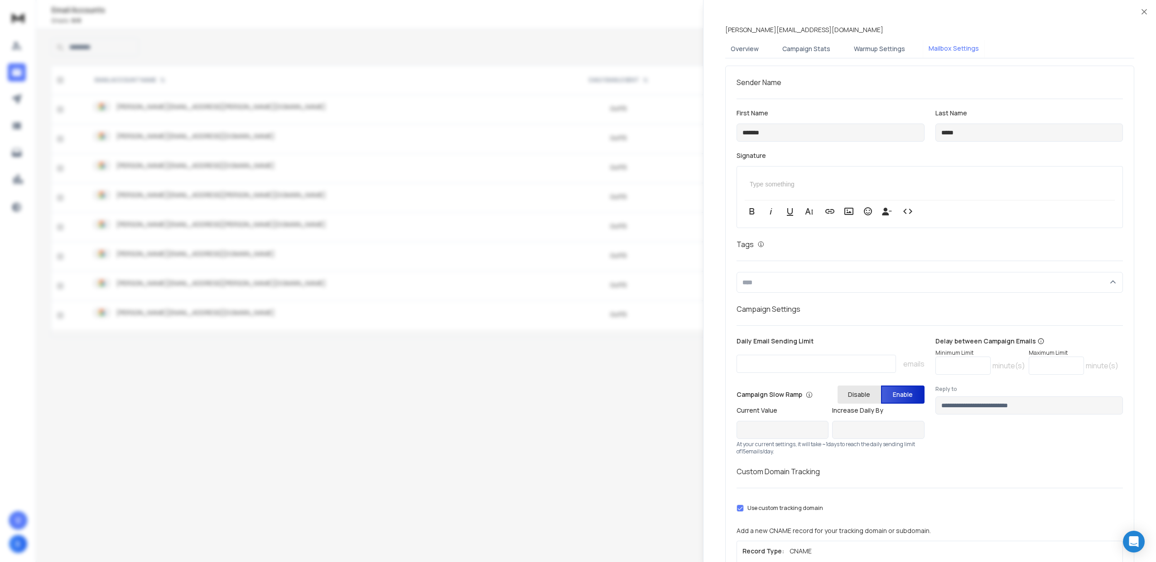
click at [873, 43] on button "Warmup Settings" at bounding box center [879, 49] width 62 height 20
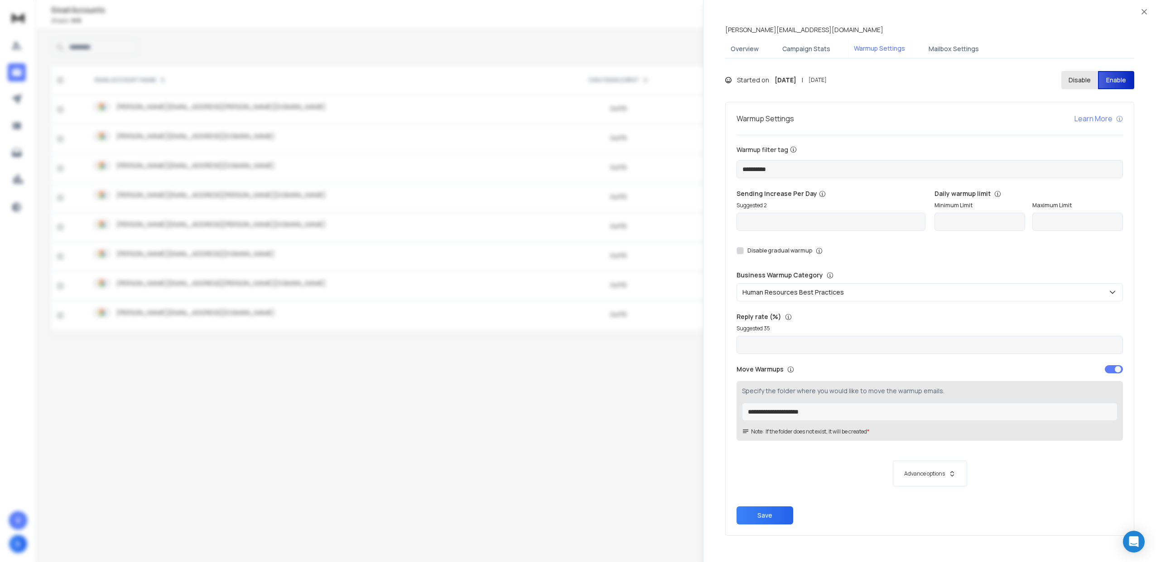
click at [913, 473] on p "Advance options" at bounding box center [924, 474] width 41 height 7
click at [1142, 10] on icon "button" at bounding box center [1144, 12] width 5 height 5
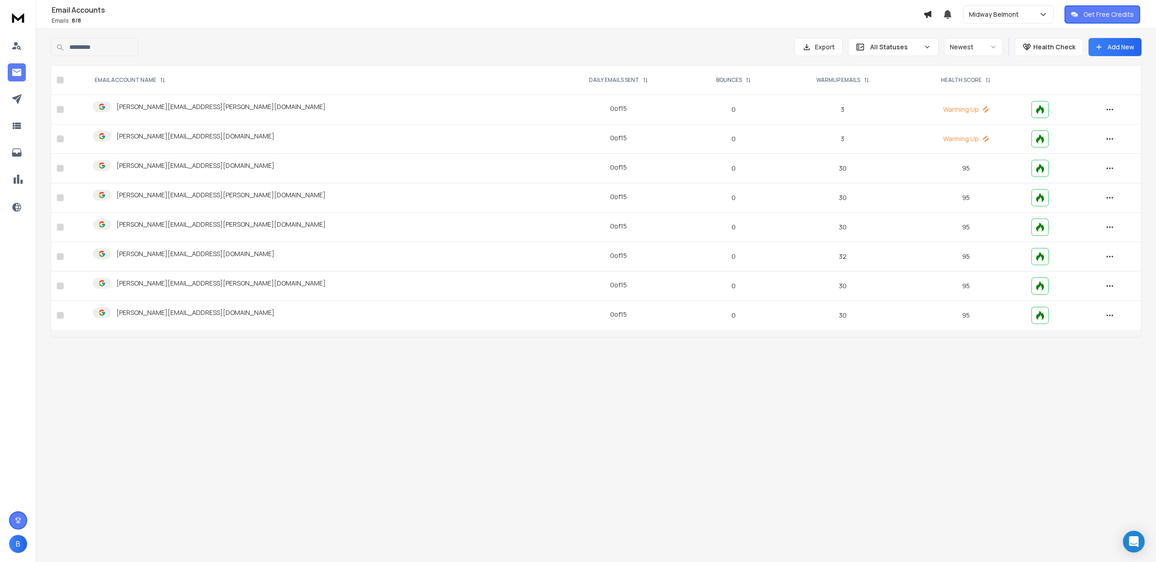
click at [283, 46] on div at bounding box center [420, 47] width 738 height 18
